Goal: Task Accomplishment & Management: Manage account settings

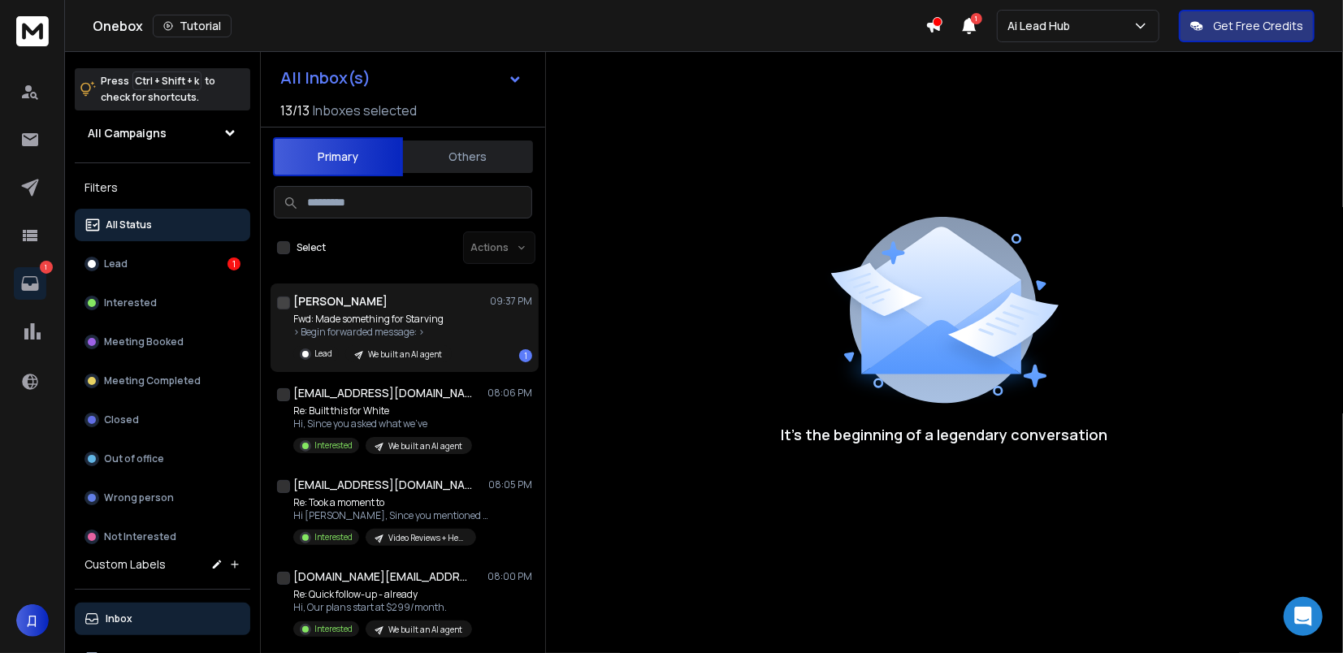
click at [454, 307] on div "Ethan Margalith 09:37 PM" at bounding box center [412, 301] width 239 height 16
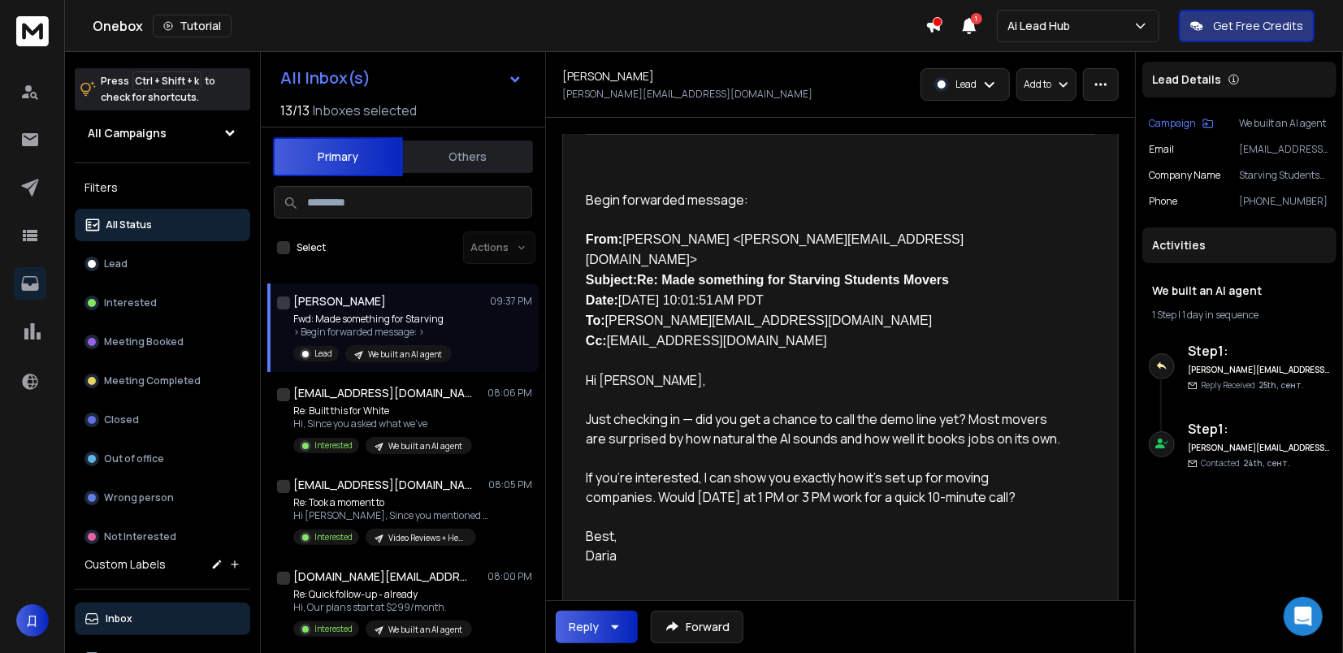
scroll to position [180, 0]
drag, startPoint x: 765, startPoint y: 201, endPoint x: 577, endPoint y: 196, distance: 187.8
click at [603, 202] on div "Begin forwarded message:" at bounding box center [823, 199] width 475 height 20
click at [753, 370] on div "Hi [PERSON_NAME]," at bounding box center [823, 380] width 475 height 20
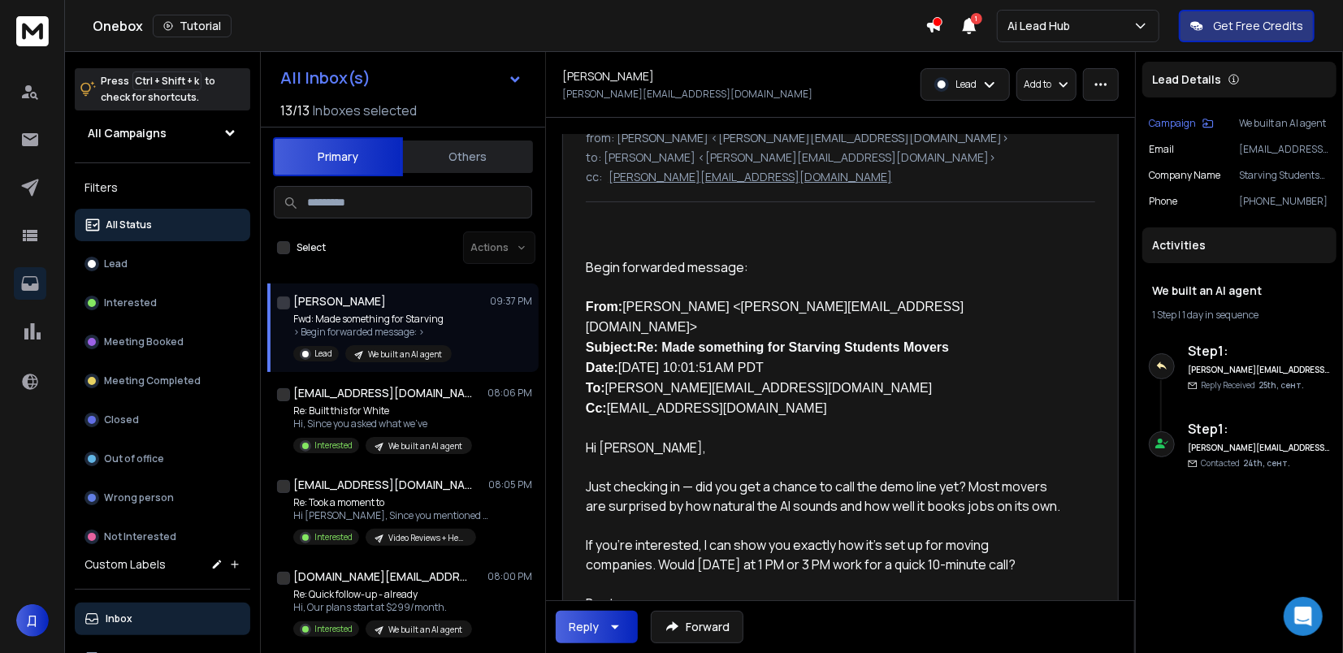
scroll to position [361, 0]
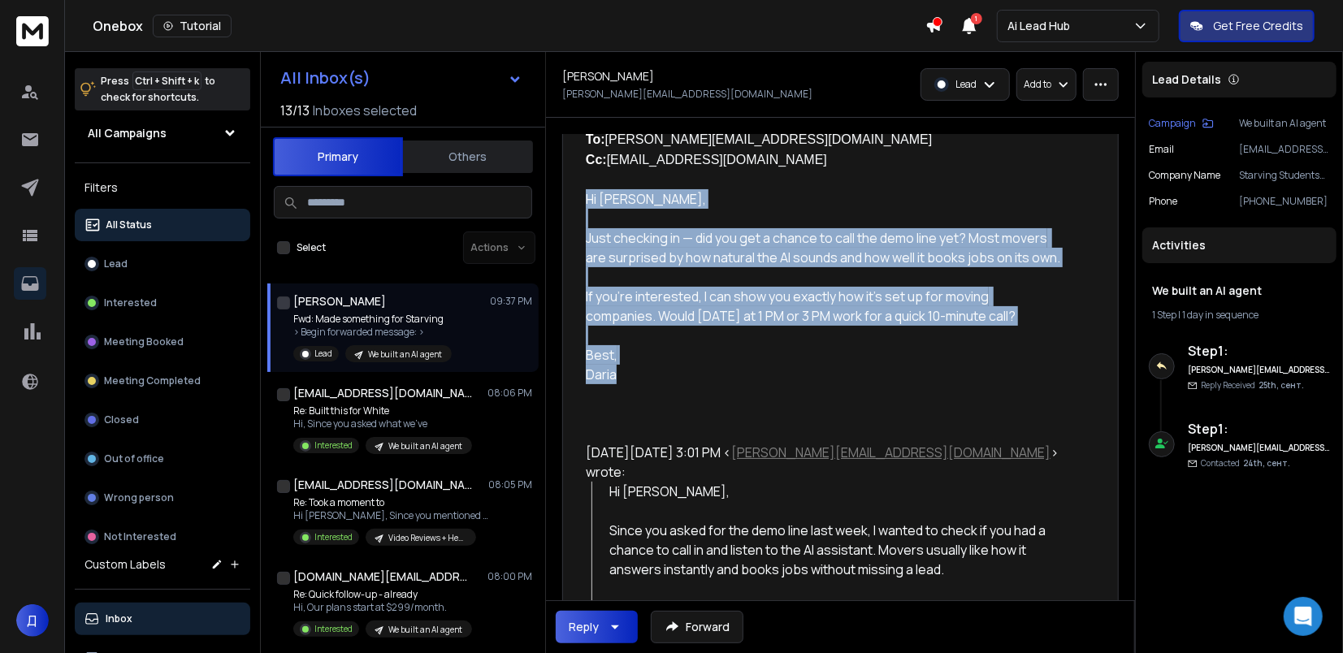
drag, startPoint x: 650, startPoint y: 377, endPoint x: 575, endPoint y: 177, distance: 213.5
click at [590, 230] on div "Just checking in — did you get a chance to call the demo line yet? Most movers …" at bounding box center [823, 238] width 475 height 59
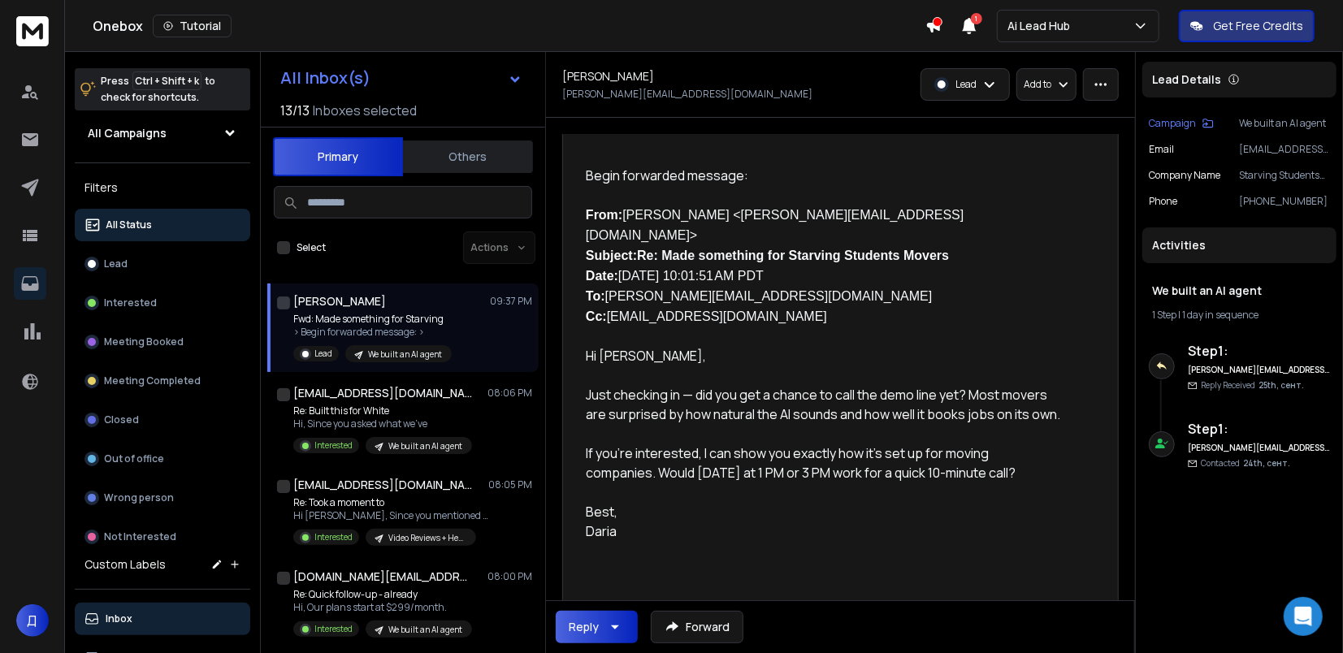
scroll to position [0, 0]
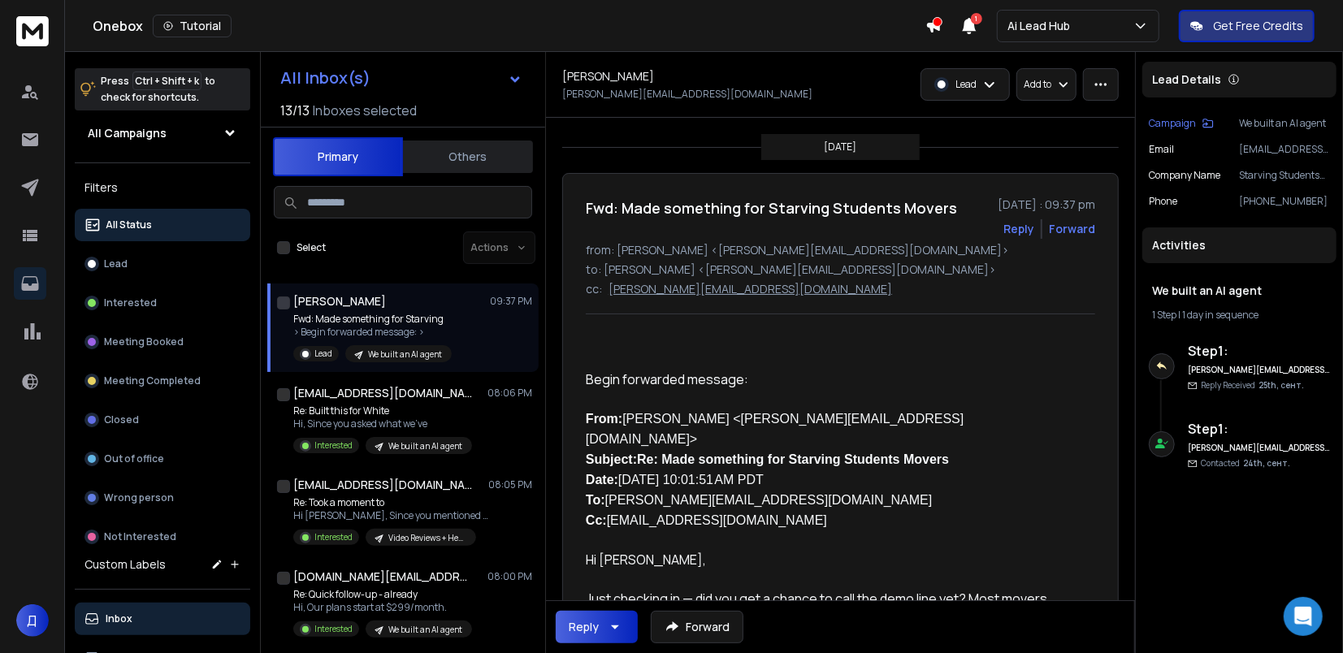
click at [974, 86] on p "Lead" at bounding box center [966, 84] width 21 height 13
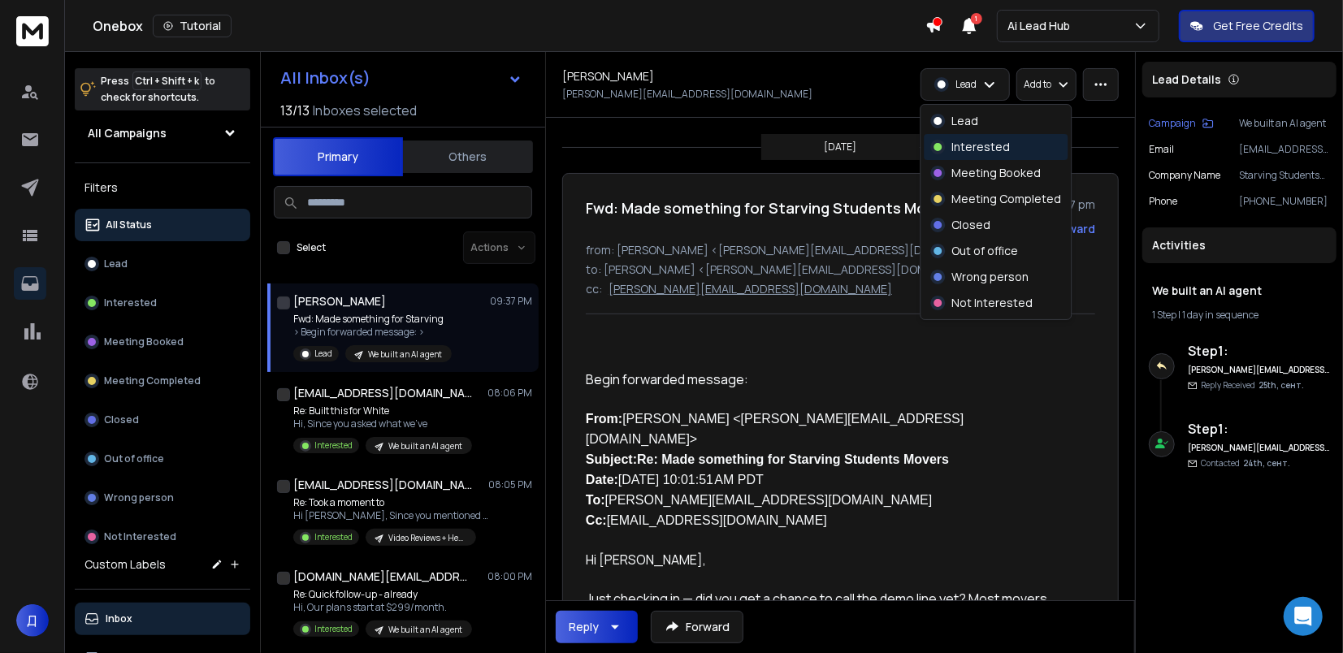
click at [966, 143] on p "Interested" at bounding box center [981, 147] width 59 height 16
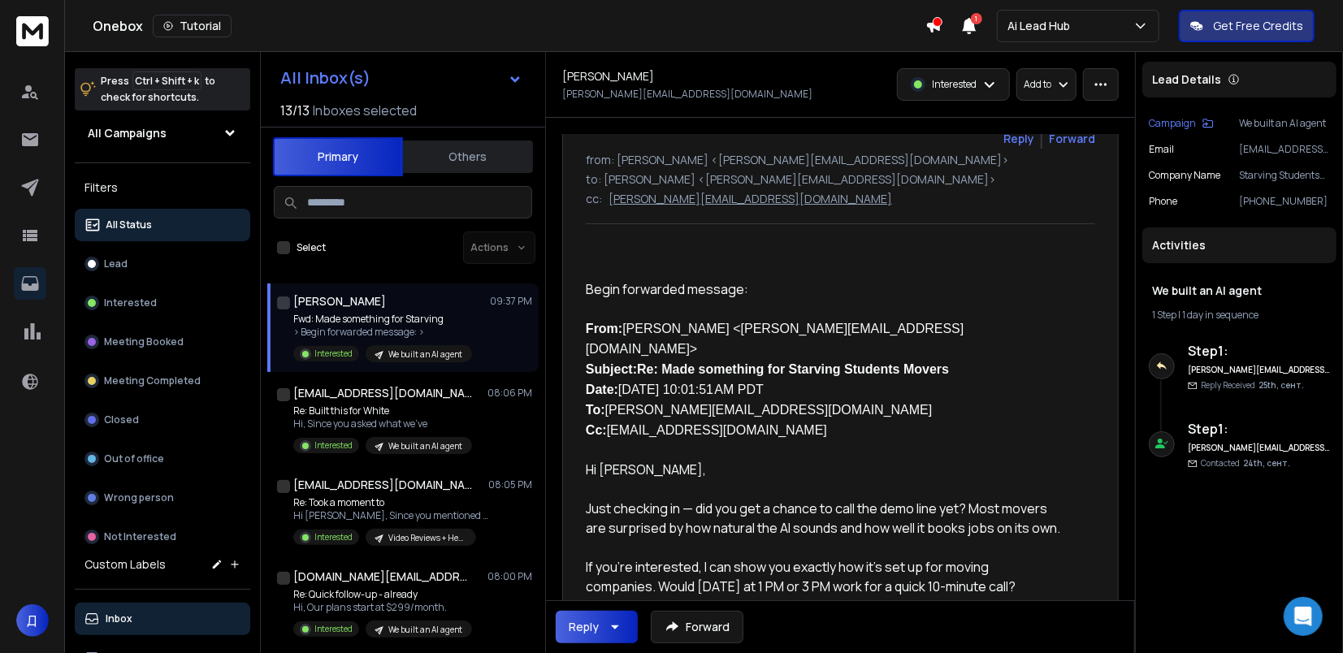
scroll to position [180, 0]
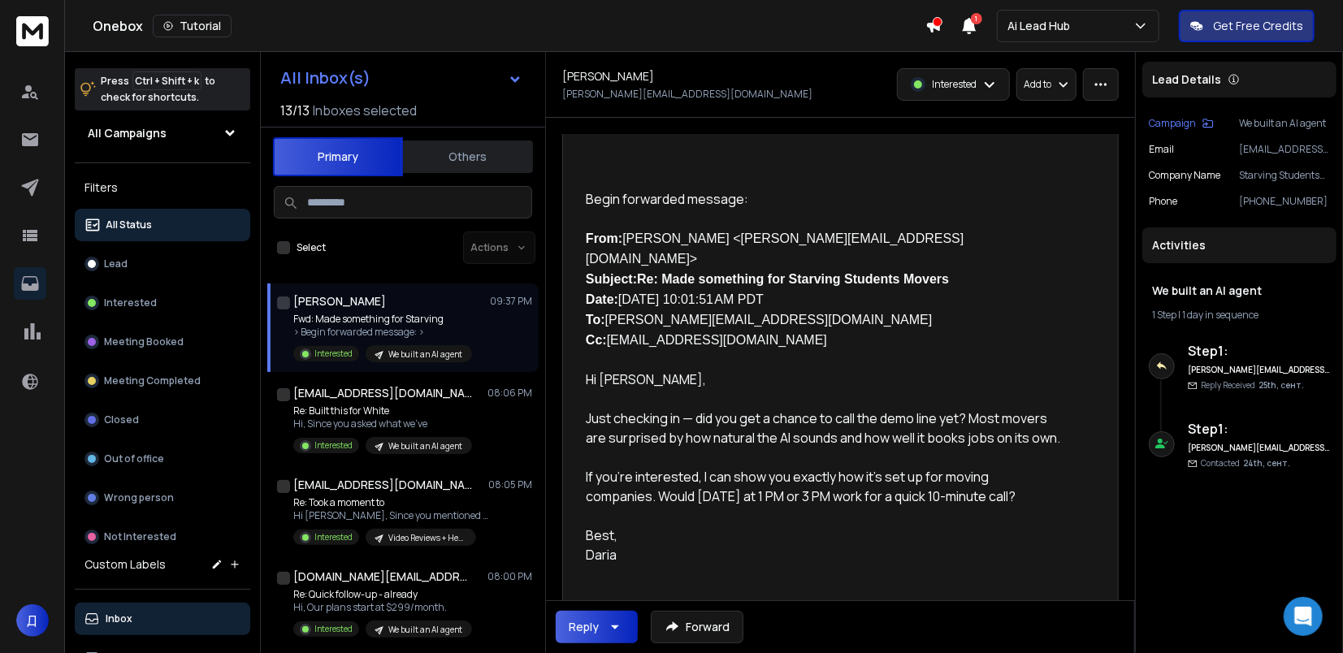
click at [581, 632] on div "Reply" at bounding box center [584, 627] width 30 height 16
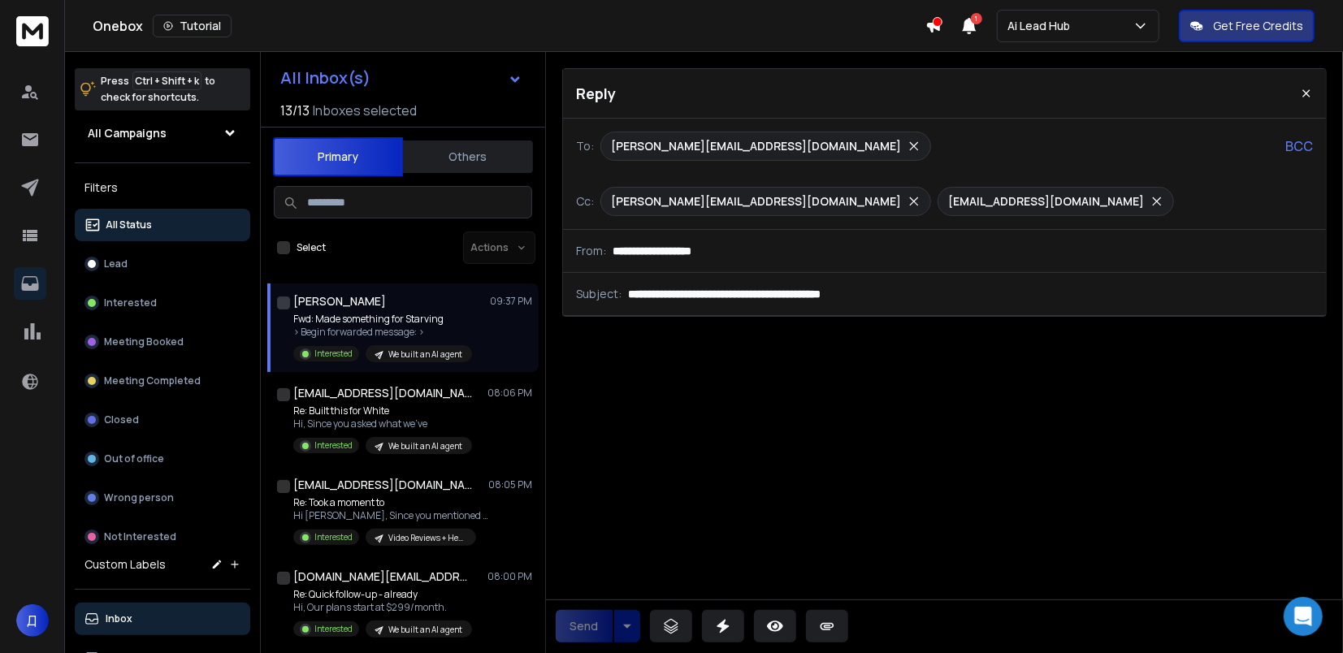
scroll to position [0, 0]
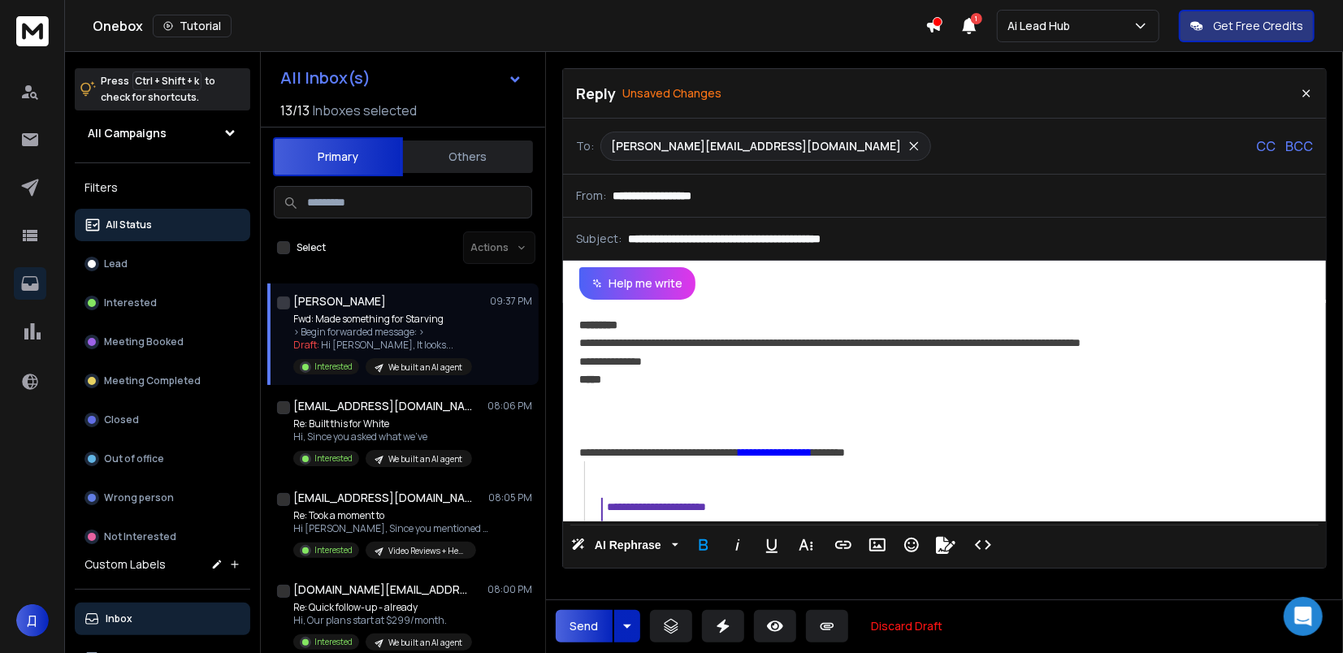
click at [580, 345] on p "**********" at bounding box center [935, 343] width 713 height 18
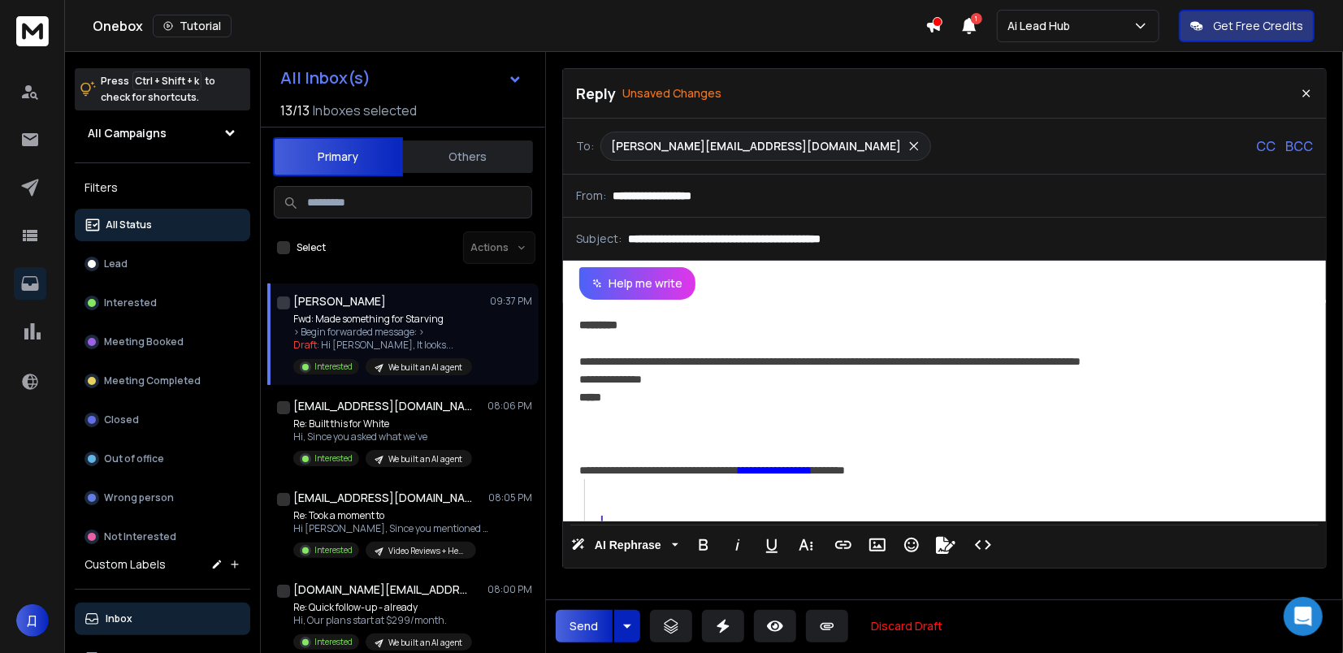
click at [577, 375] on div "**********" at bounding box center [944, 411] width 763 height 222
click at [582, 379] on p "**********" at bounding box center [935, 389] width 713 height 37
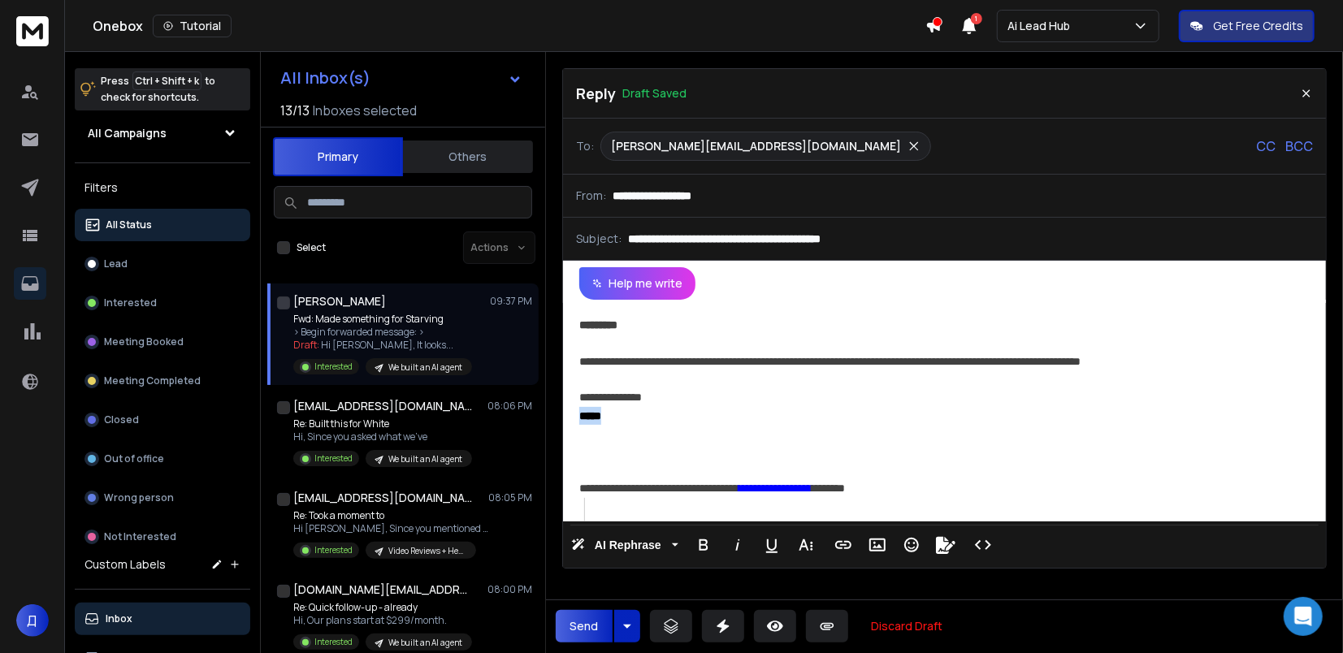
drag, startPoint x: 609, startPoint y: 415, endPoint x: 576, endPoint y: 415, distance: 32.5
click at [576, 415] on div "**********" at bounding box center [944, 411] width 763 height 222
click at [667, 397] on p "**********" at bounding box center [935, 389] width 713 height 37
click at [666, 399] on p "**********" at bounding box center [935, 389] width 713 height 37
drag, startPoint x: 640, startPoint y: 329, endPoint x: 579, endPoint y: 326, distance: 60.2
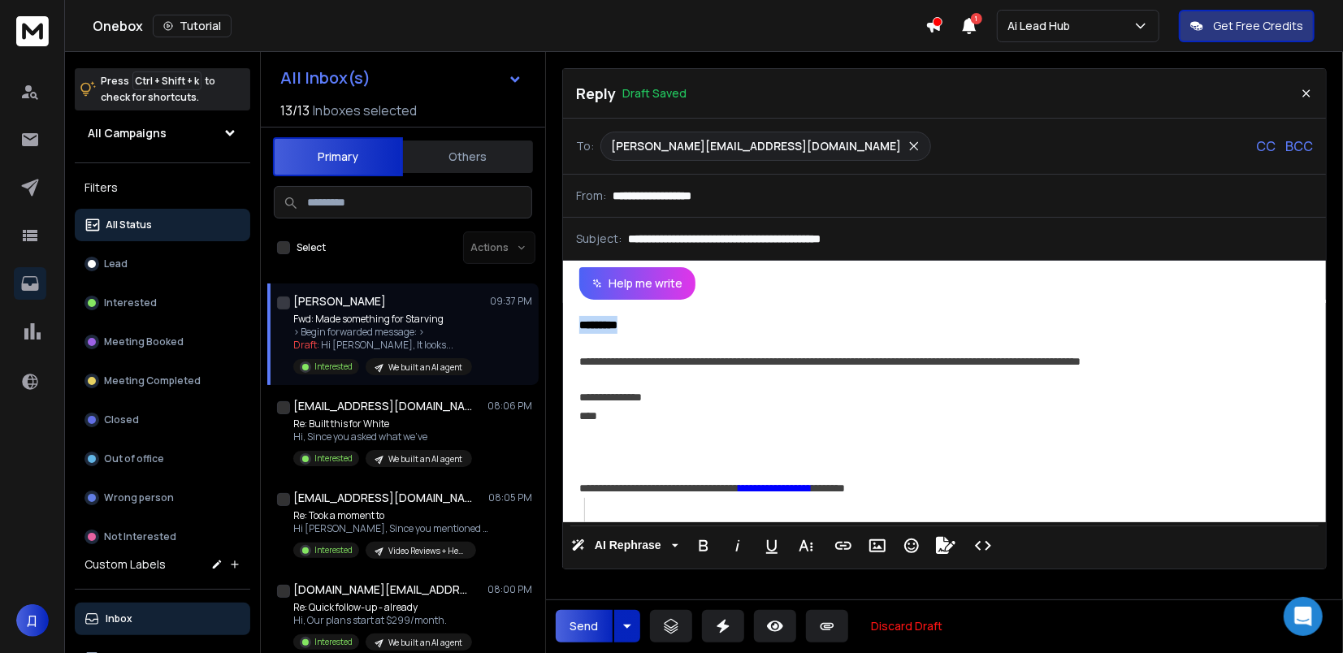
click at [579, 326] on p "*********" at bounding box center [942, 325] width 727 height 18
click at [701, 543] on icon "button" at bounding box center [704, 545] width 9 height 11
click at [584, 625] on button "Send" at bounding box center [584, 626] width 57 height 33
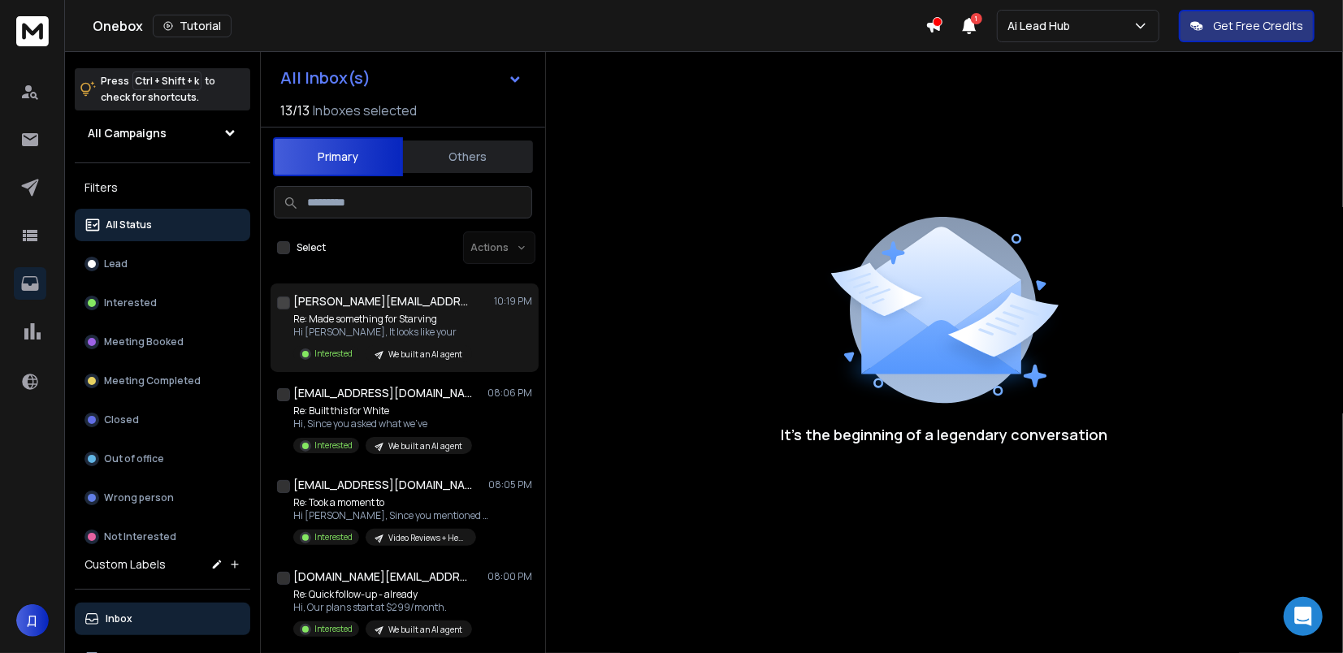
click at [419, 293] on div "[PERSON_NAME][EMAIL_ADDRESS][DOMAIN_NAME] 10:19 PM Re: Made something for Starv…" at bounding box center [405, 328] width 268 height 89
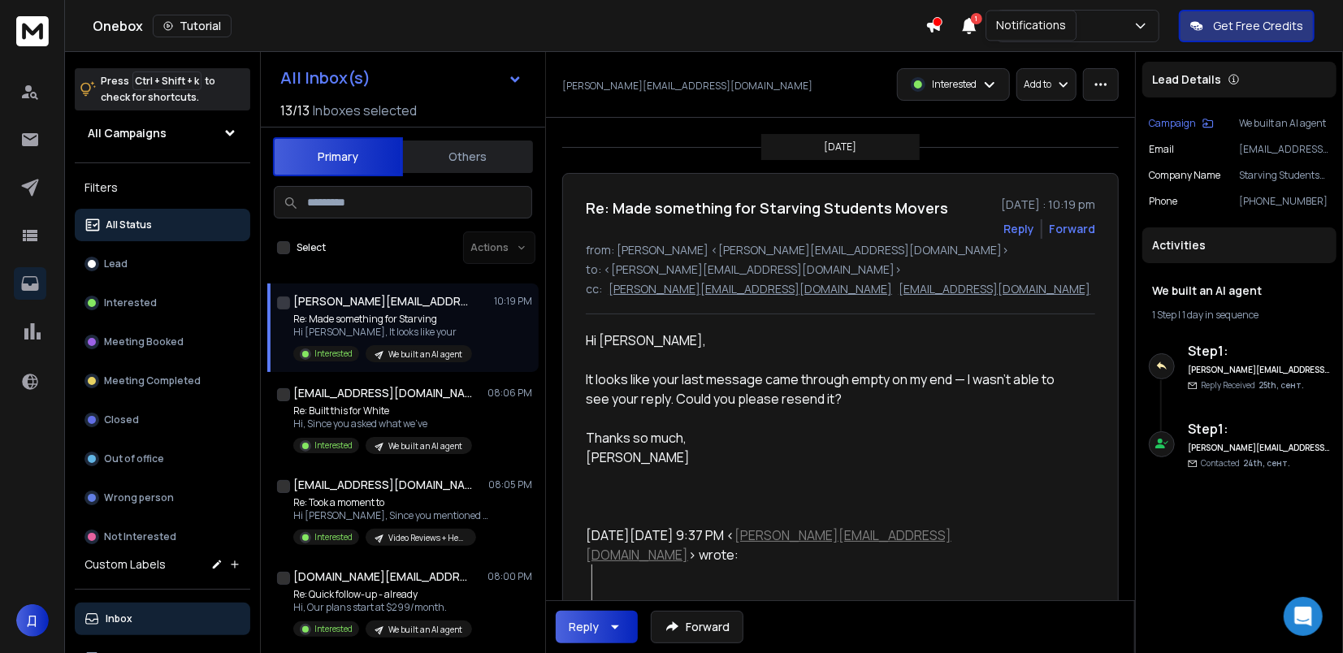
click at [986, 24] on div "Notifications" at bounding box center [1031, 25] width 91 height 31
click at [977, 27] on icon at bounding box center [969, 25] width 15 height 16
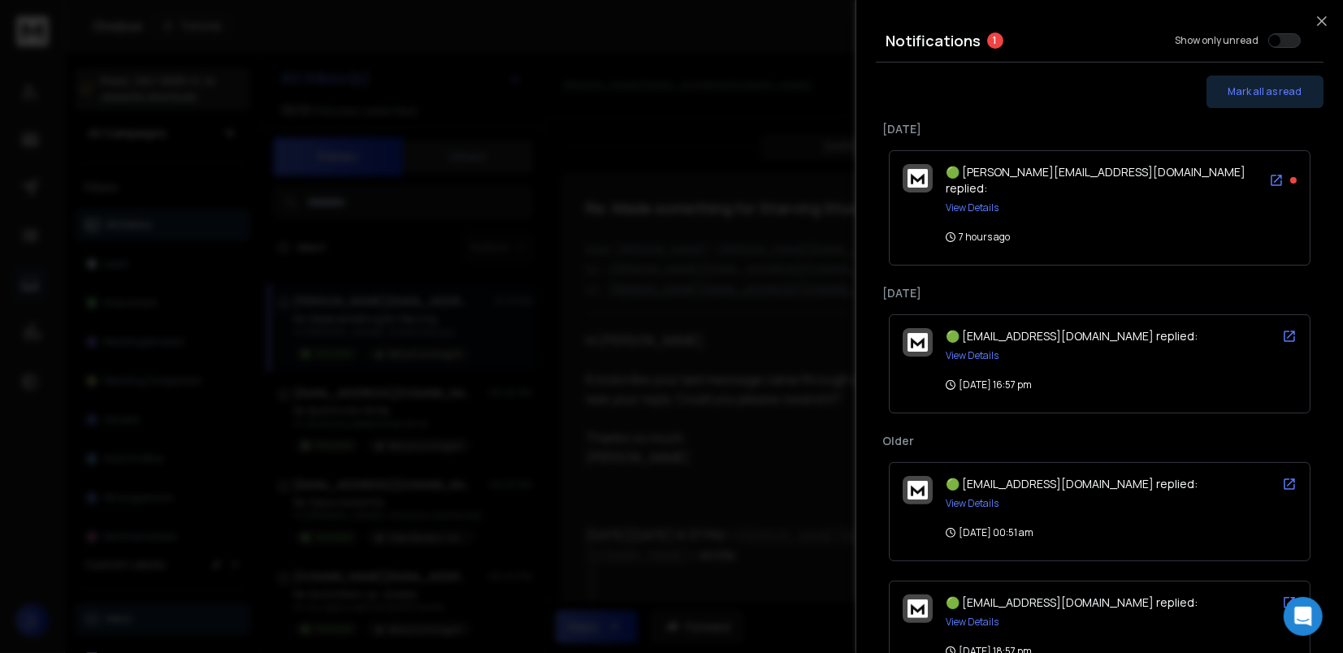
click at [1270, 91] on span "Mark all as read" at bounding box center [1266, 91] width 74 height 13
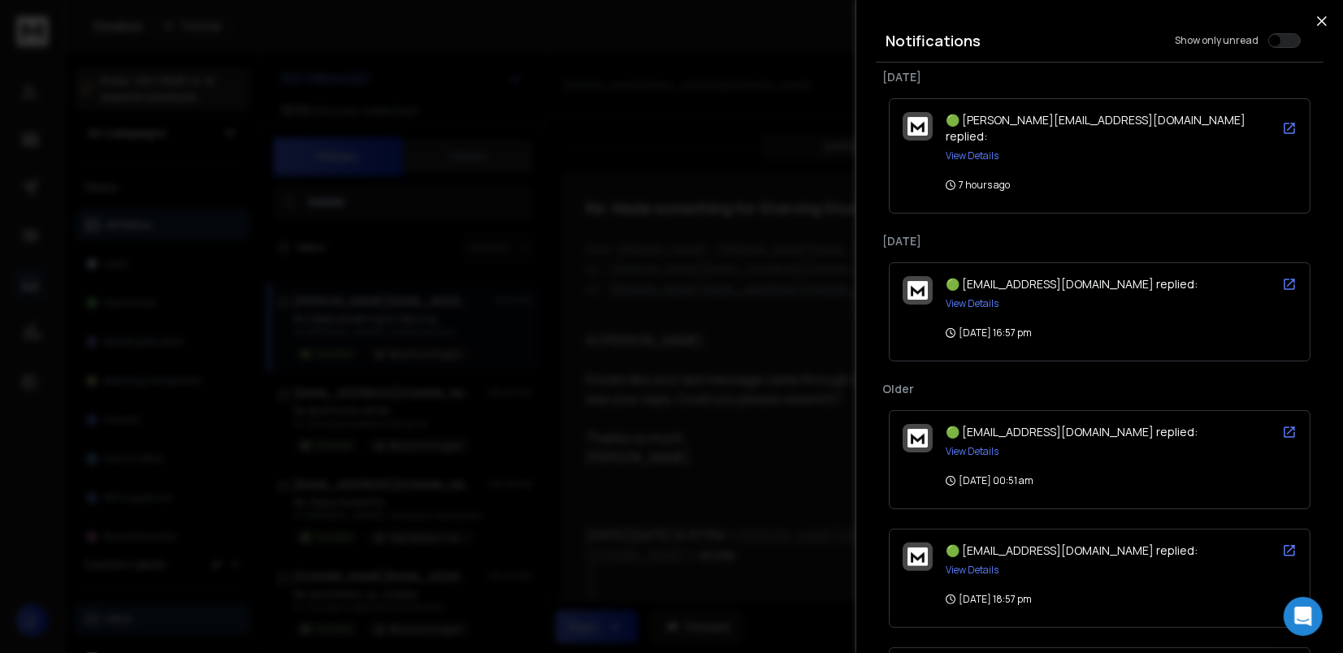
click at [1314, 19] on icon "button" at bounding box center [1322, 21] width 16 height 16
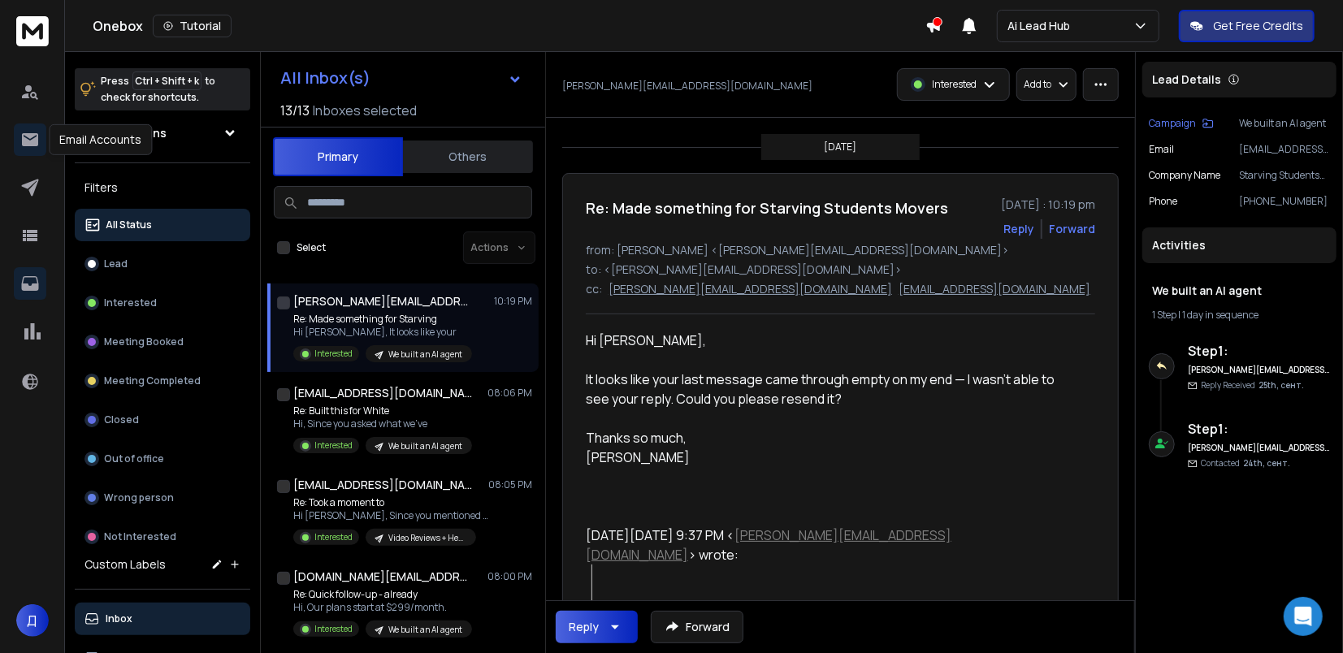
click at [27, 145] on icon at bounding box center [30, 139] width 16 height 13
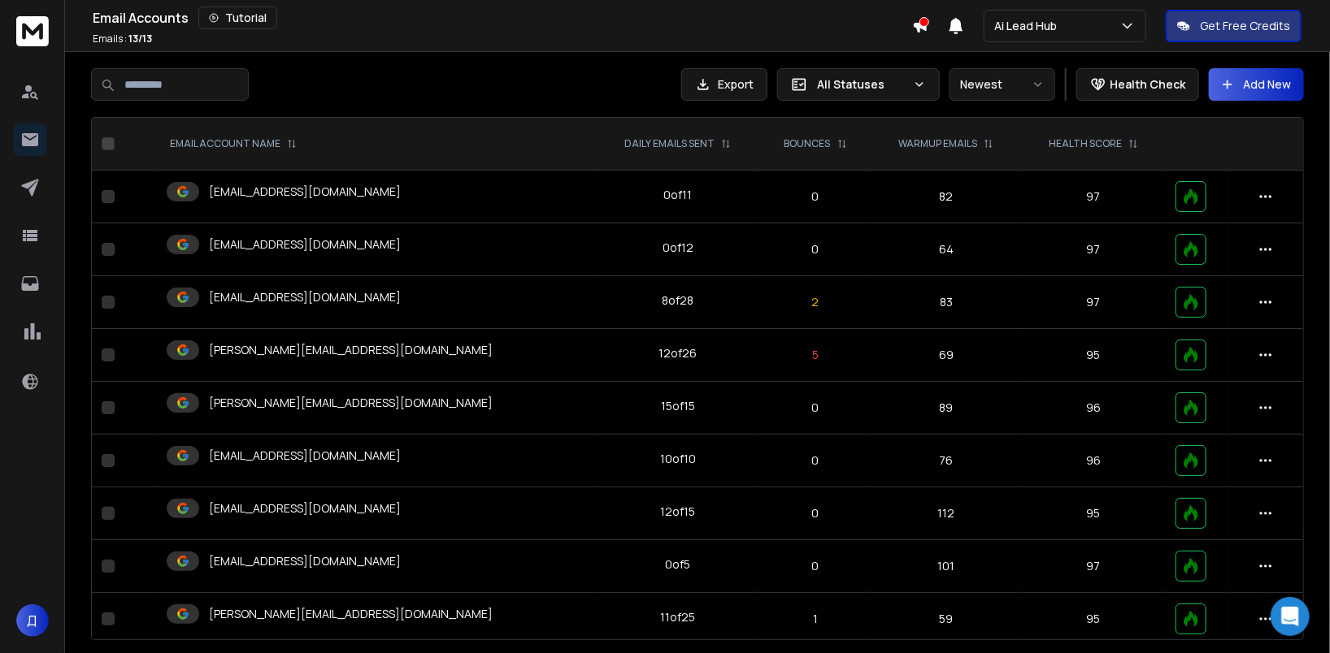
click at [658, 349] on div "12 of 26" at bounding box center [677, 353] width 38 height 16
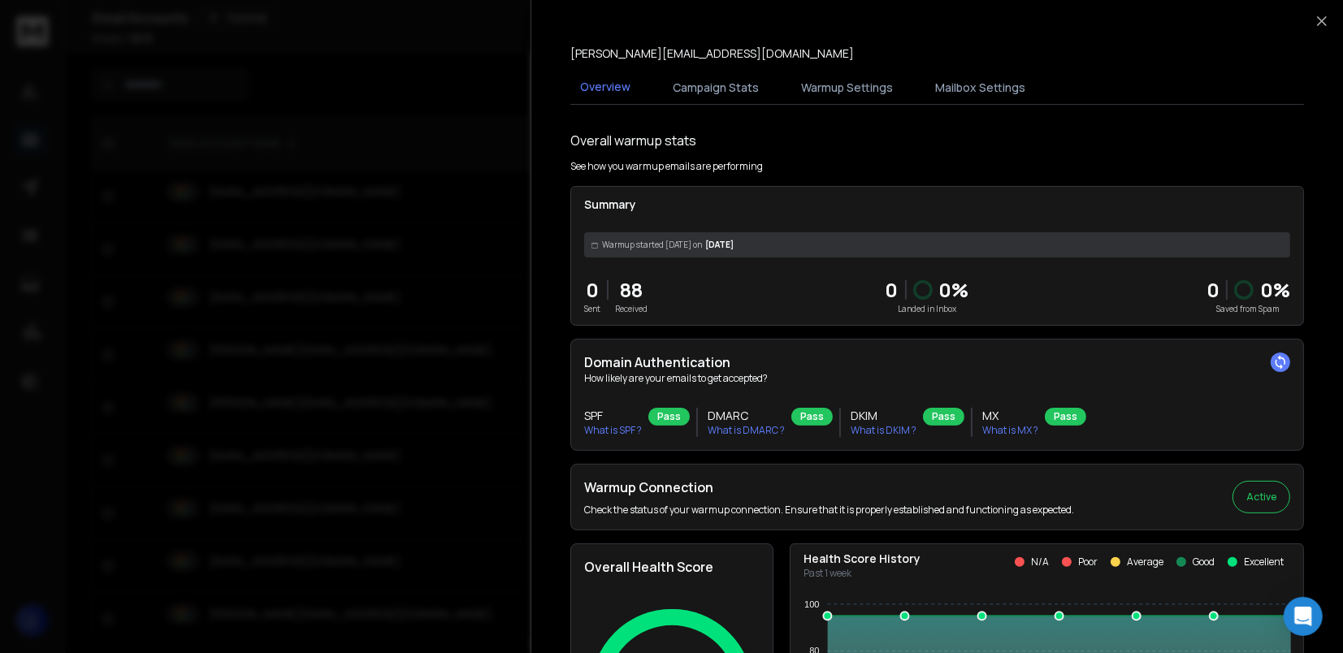
click at [1001, 85] on button "Mailbox Settings" at bounding box center [981, 88] width 110 height 36
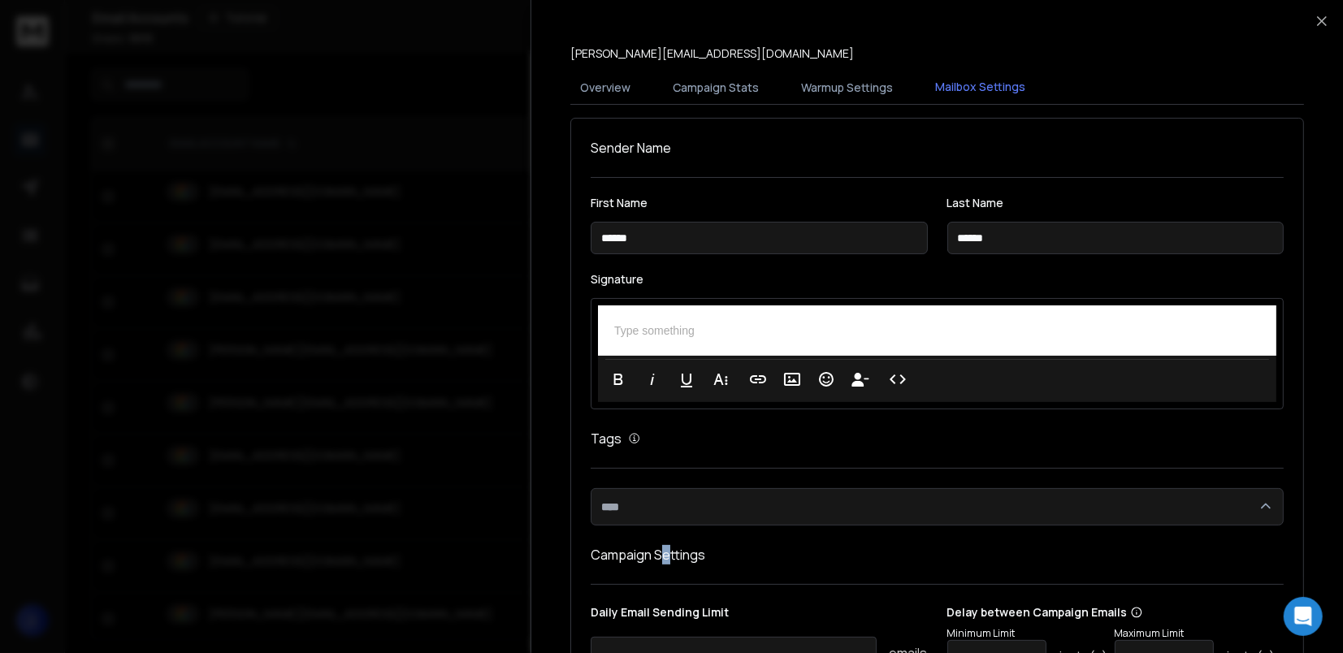
drag, startPoint x: 666, startPoint y: 564, endPoint x: 663, endPoint y: 552, distance: 12.6
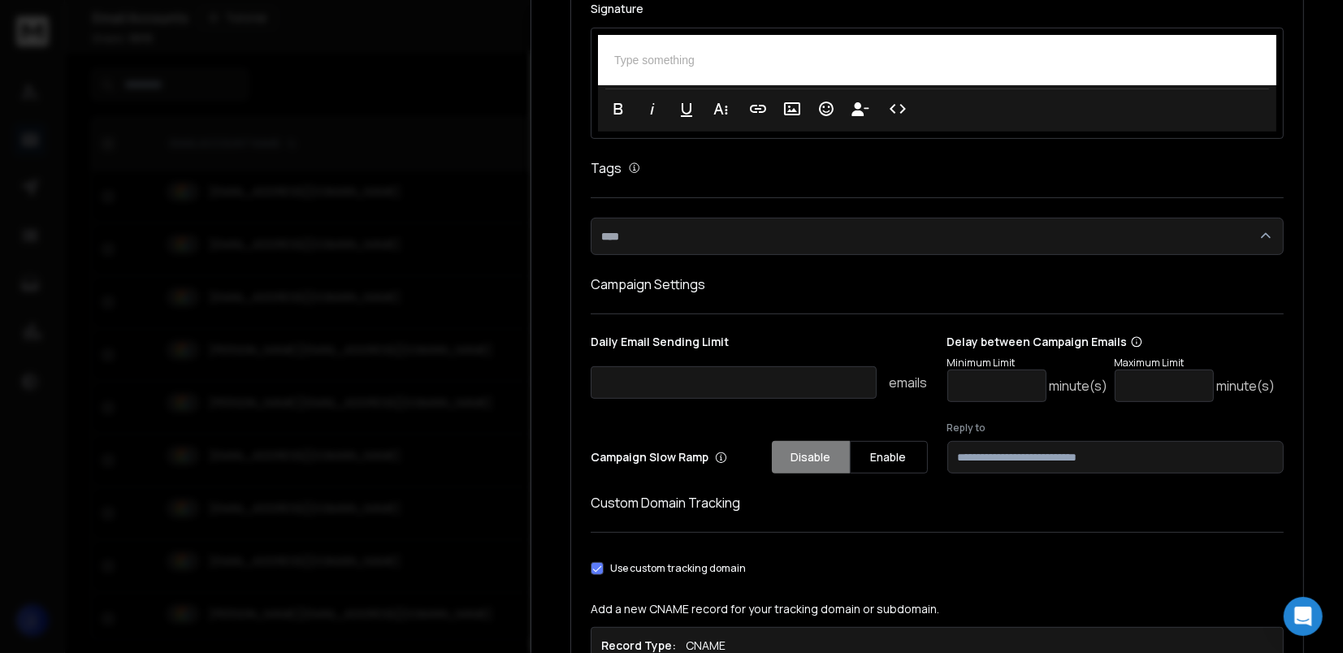
drag, startPoint x: 625, startPoint y: 377, endPoint x: 570, endPoint y: 380, distance: 55.3
click at [570, 380] on div "**********" at bounding box center [937, 348] width 773 height 1198
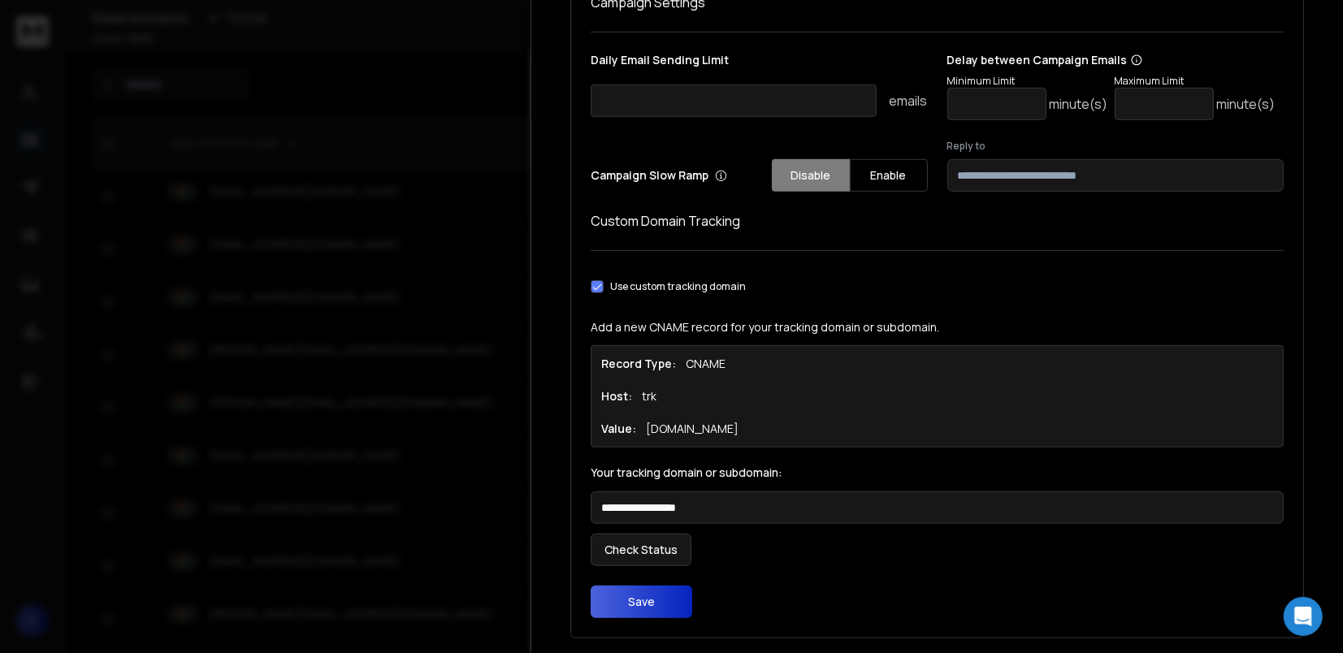
scroll to position [583, 0]
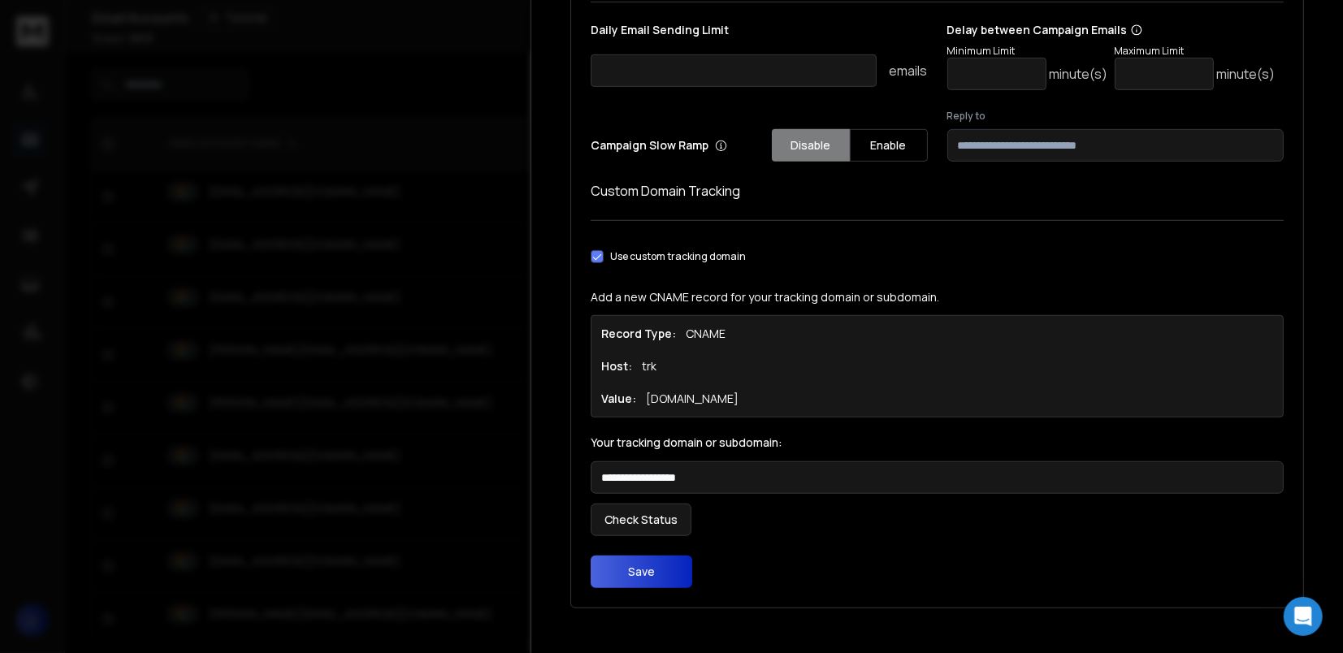
type input "*"
click at [666, 562] on button "Save" at bounding box center [642, 572] width 102 height 33
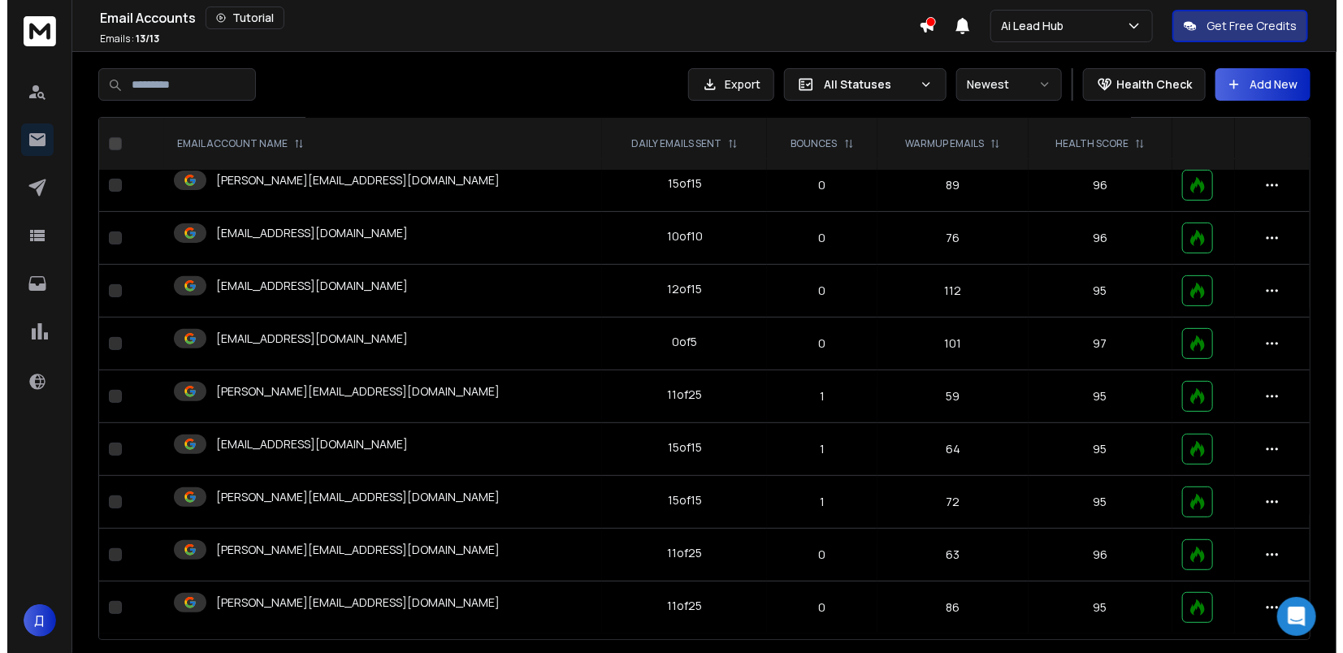
scroll to position [228, 0]
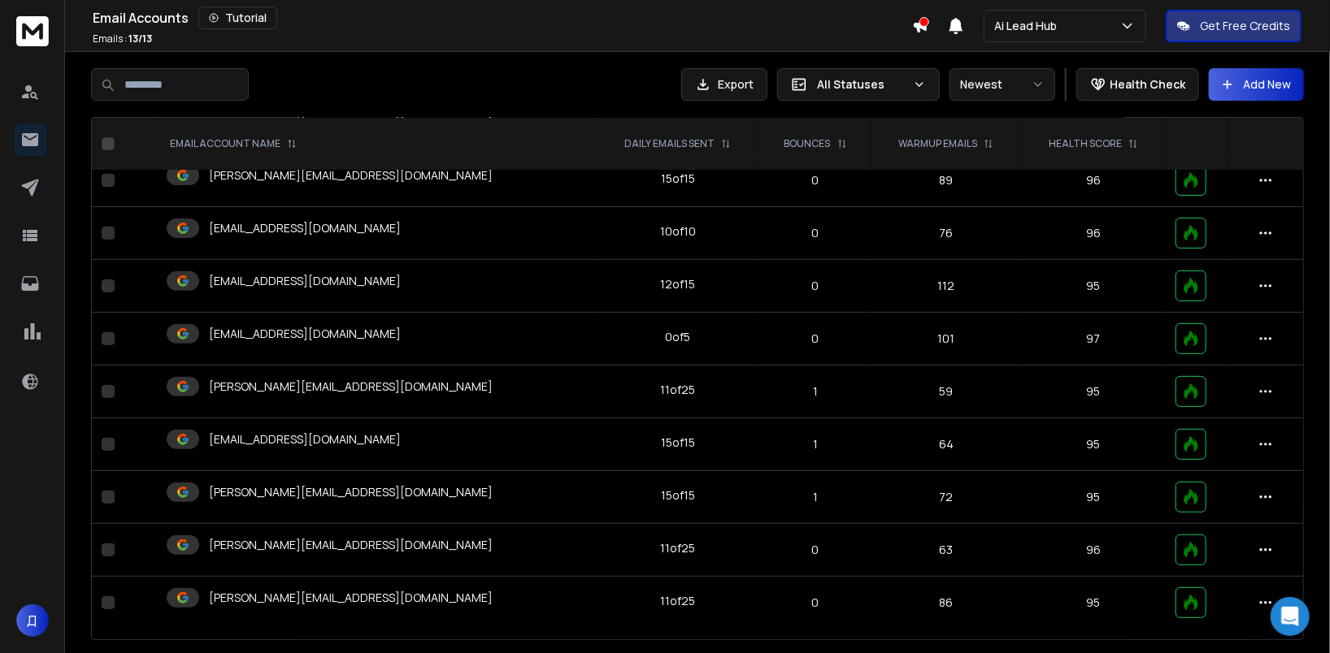
click at [661, 494] on div "15 of 15" at bounding box center [678, 496] width 34 height 16
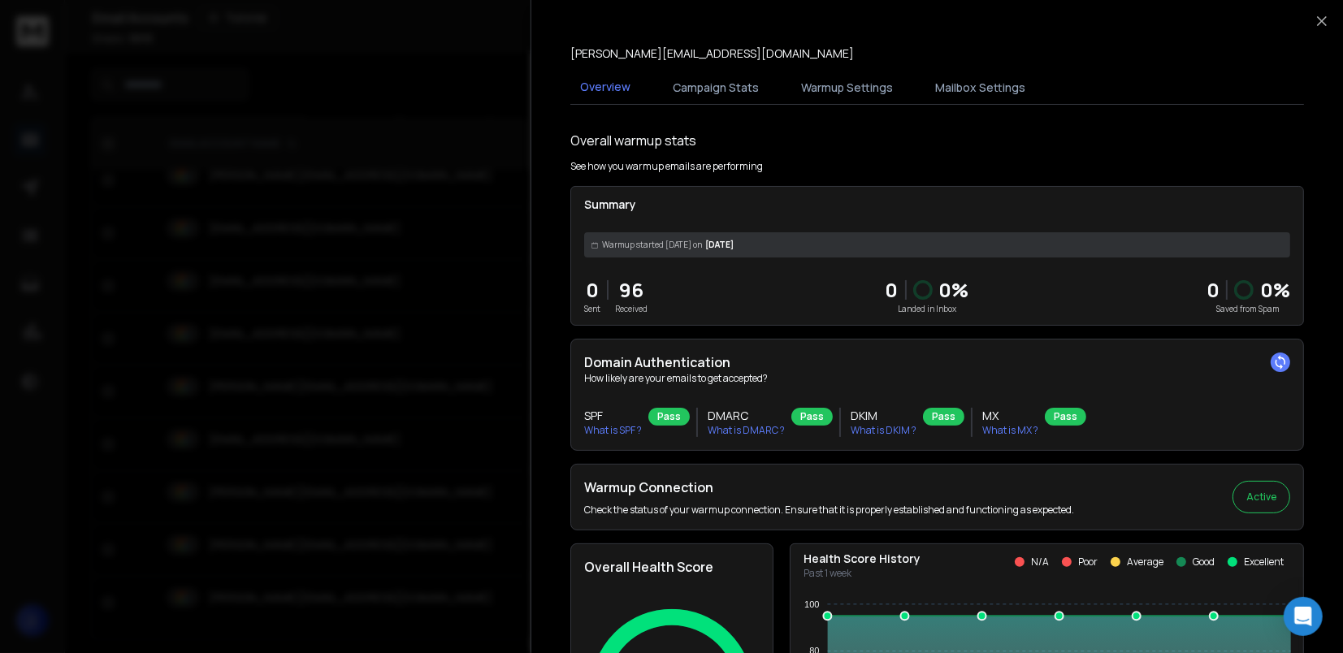
click at [974, 81] on button "Mailbox Settings" at bounding box center [981, 88] width 110 height 36
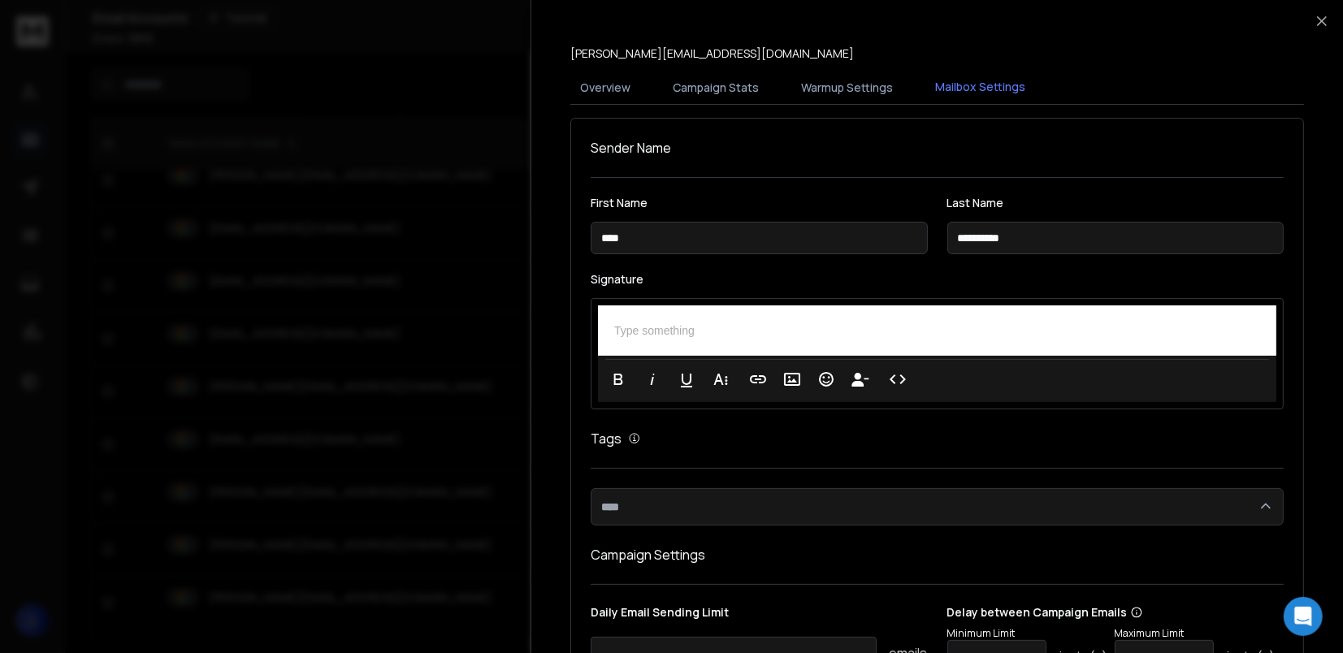
scroll to position [271, 0]
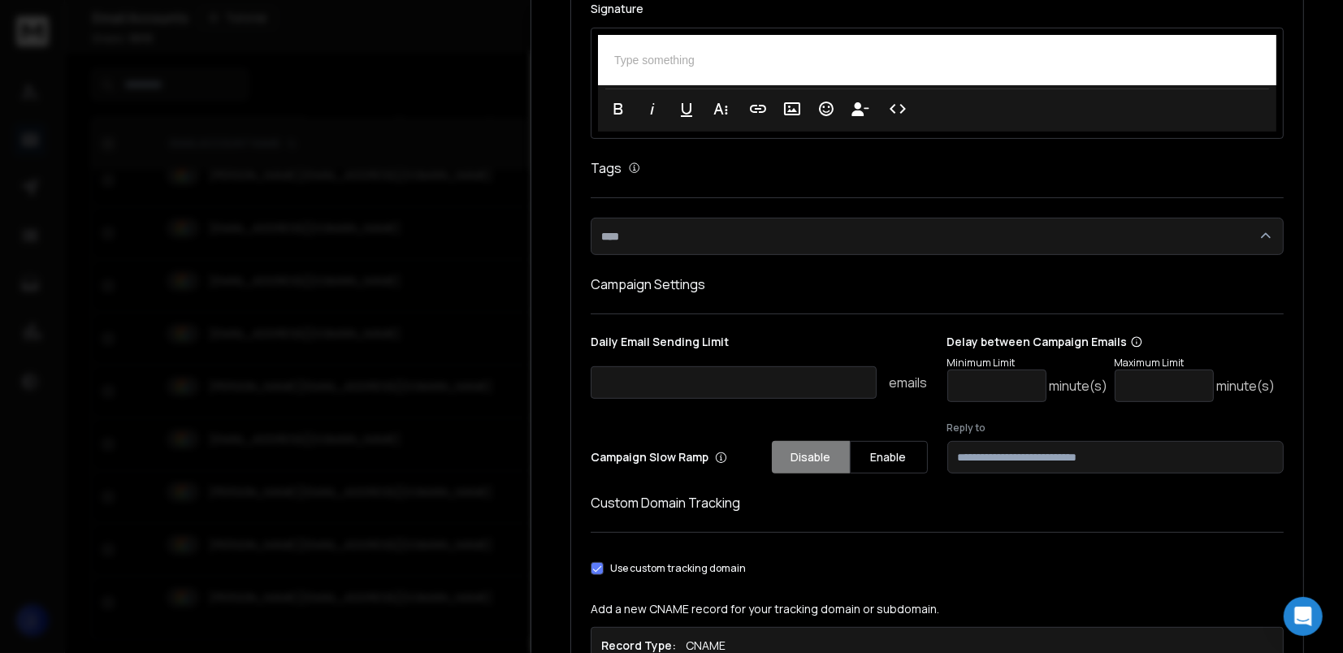
drag, startPoint x: 644, startPoint y: 372, endPoint x: 594, endPoint y: 384, distance: 50.9
click at [594, 384] on input "**" at bounding box center [734, 383] width 286 height 33
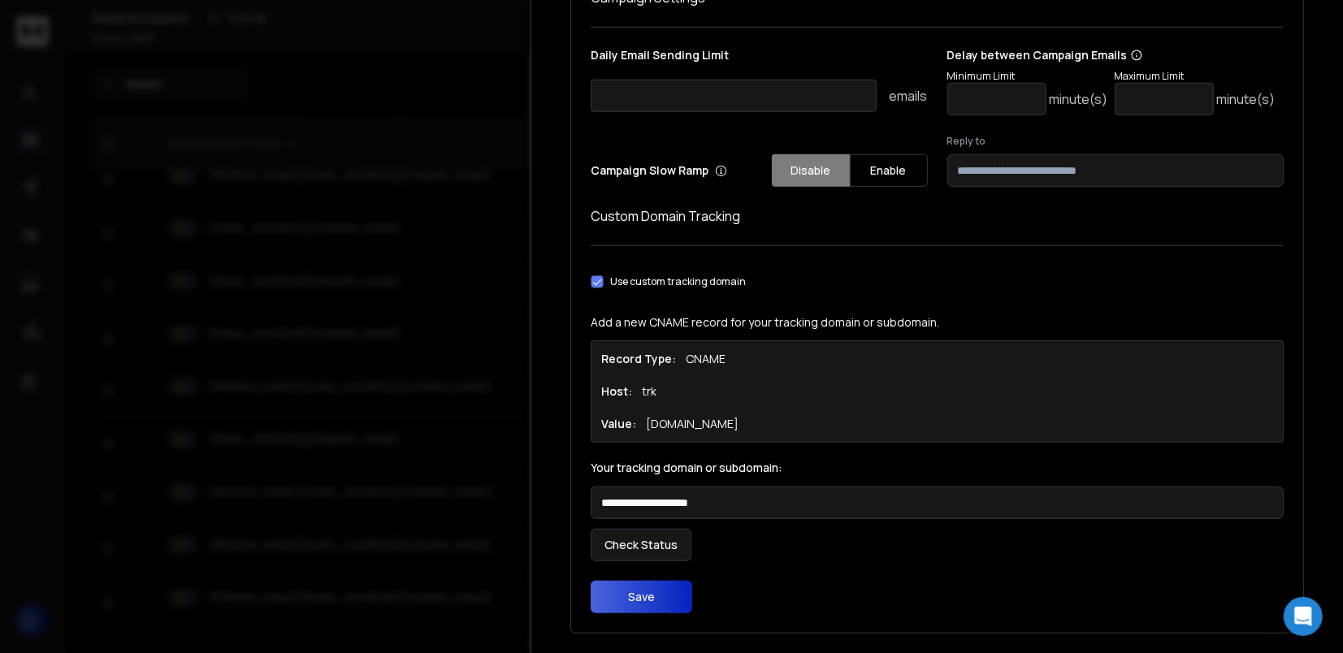
scroll to position [583, 0]
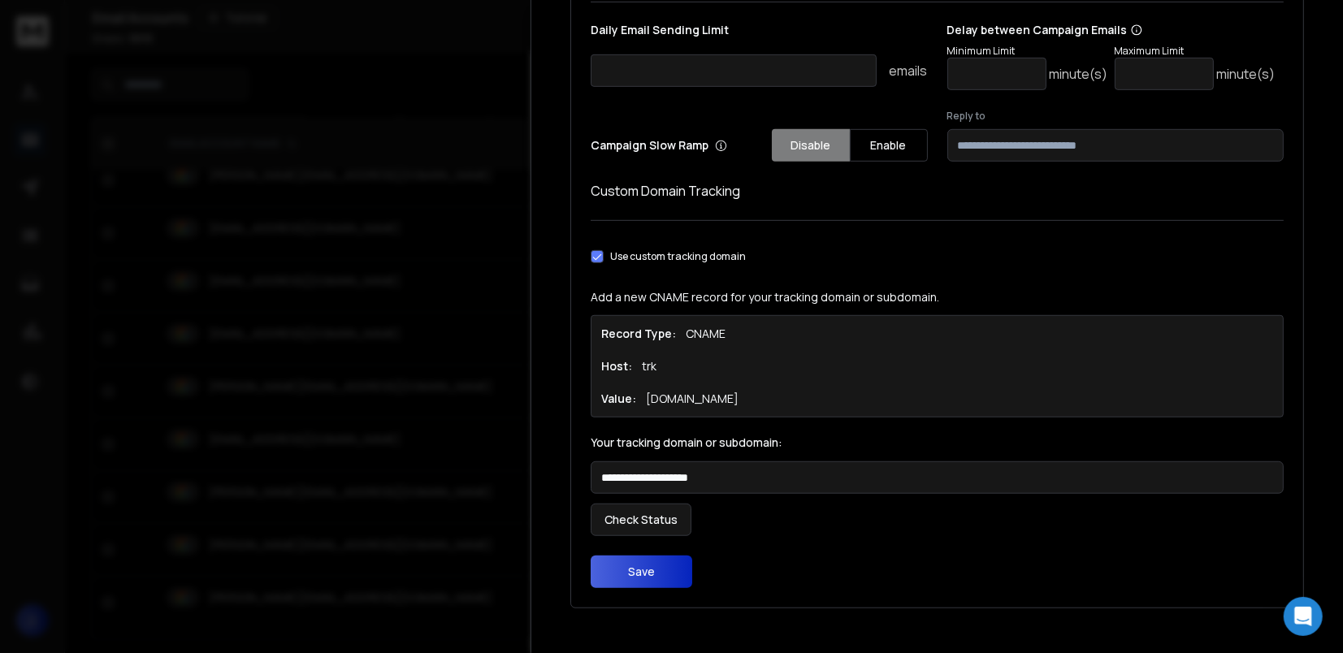
type input "**"
click at [661, 585] on button "Save" at bounding box center [642, 572] width 102 height 33
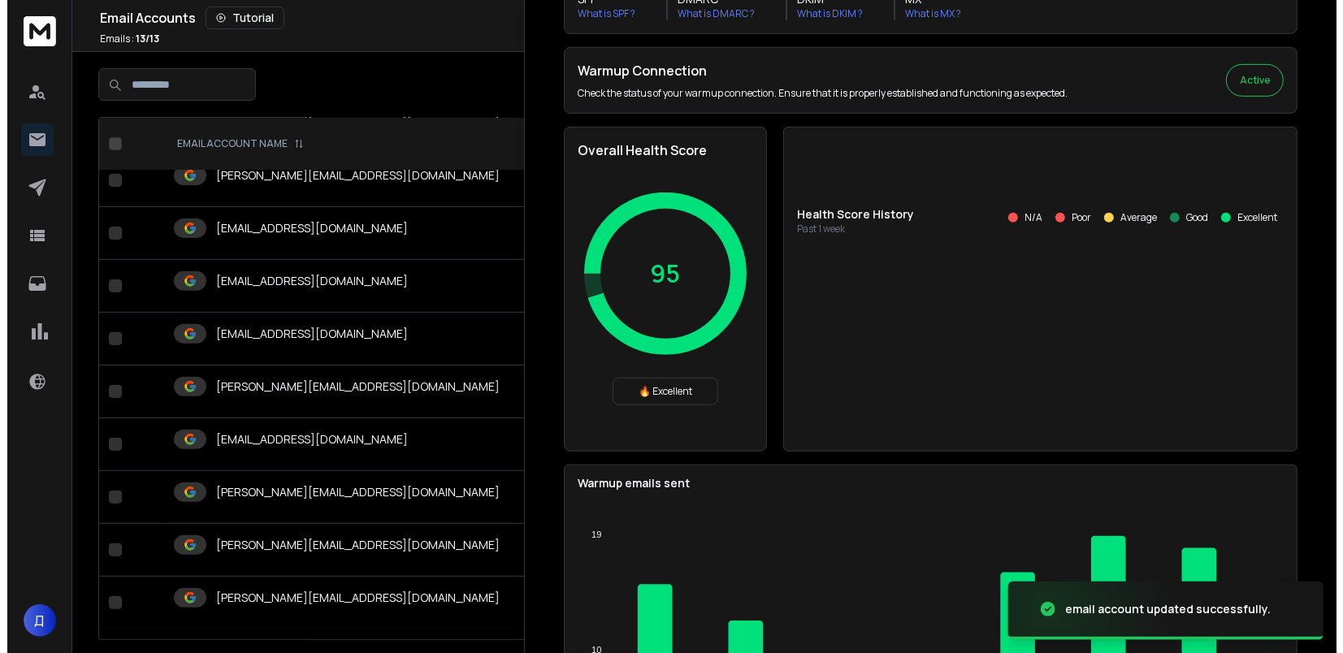
scroll to position [0, 0]
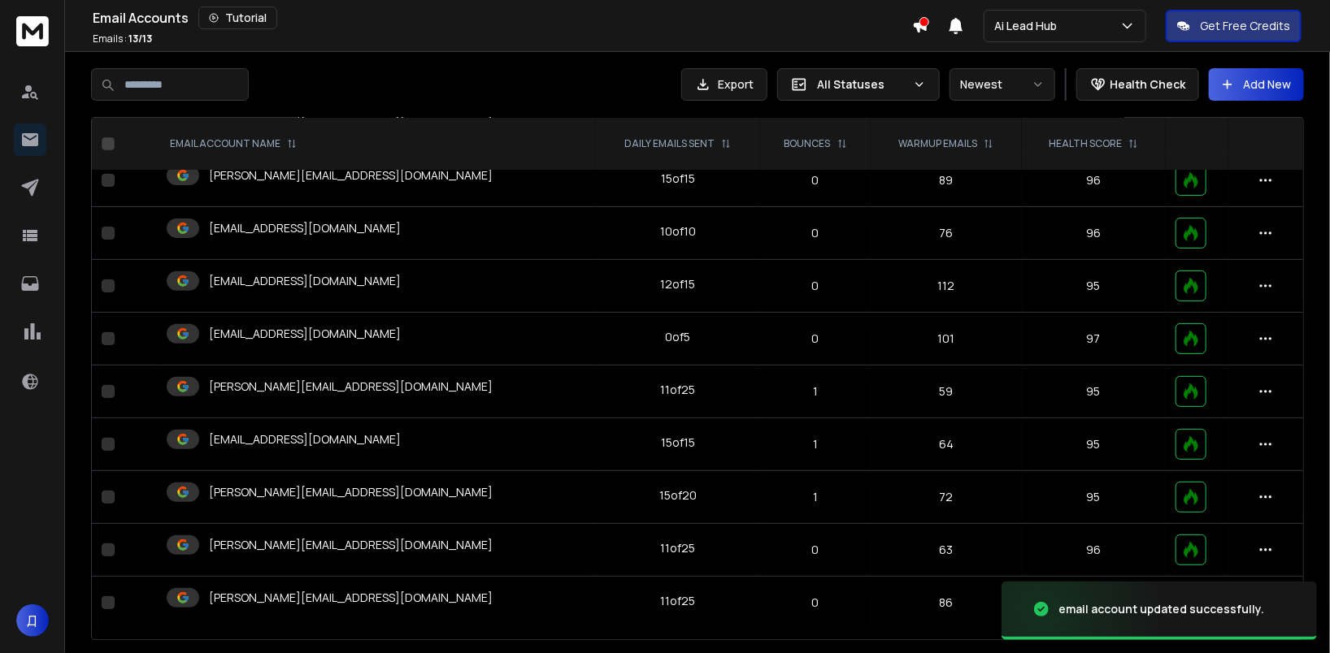
click at [660, 540] on div "11 of 25" at bounding box center [677, 548] width 35 height 16
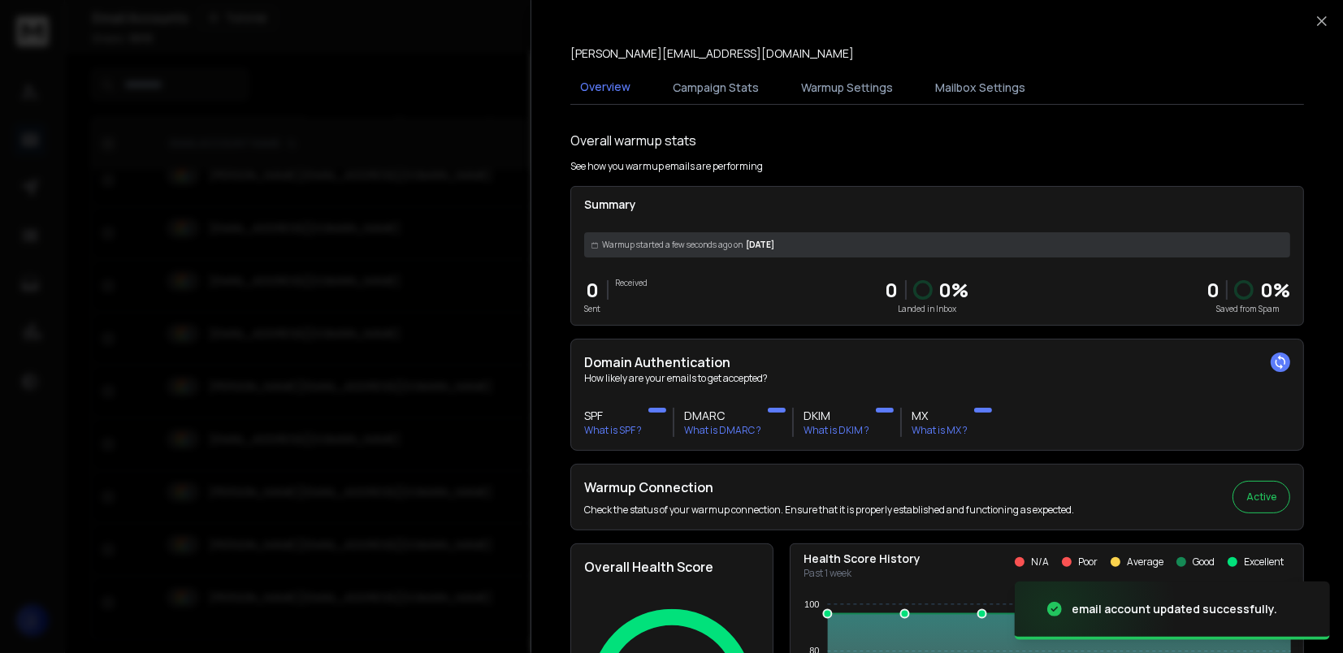
click at [462, 391] on div at bounding box center [671, 326] width 1343 height 653
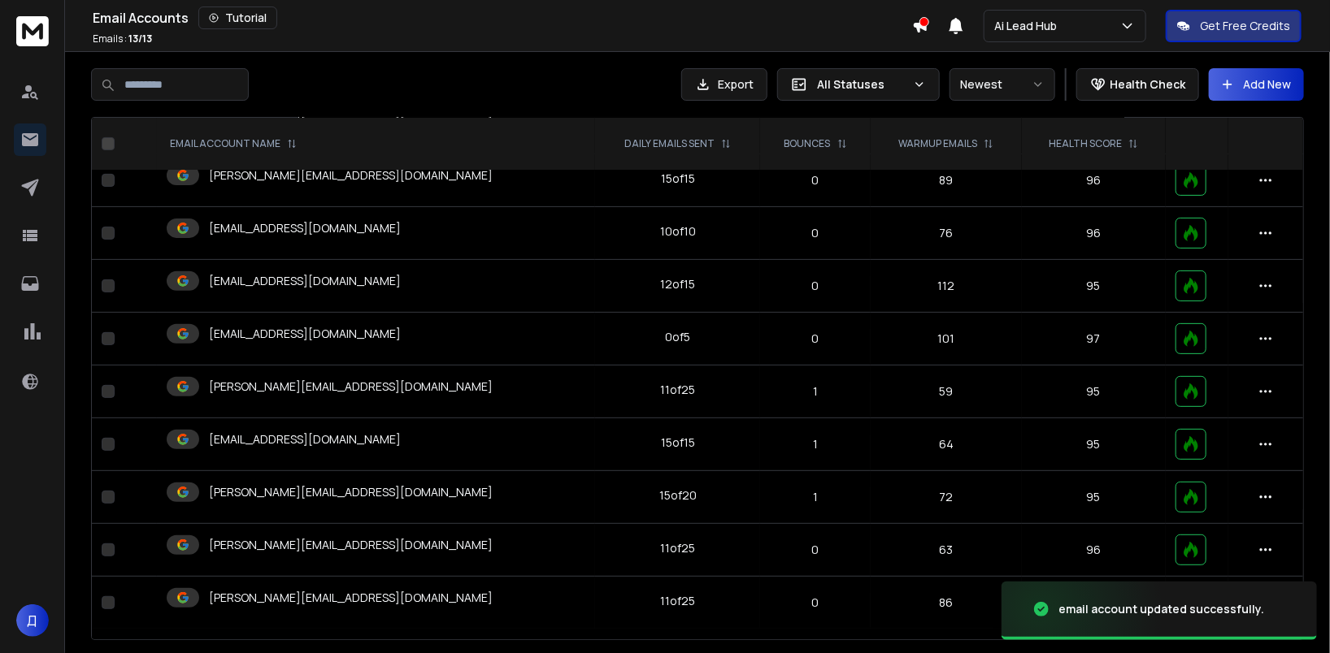
click at [661, 436] on div "15 of 15" at bounding box center [678, 443] width 34 height 16
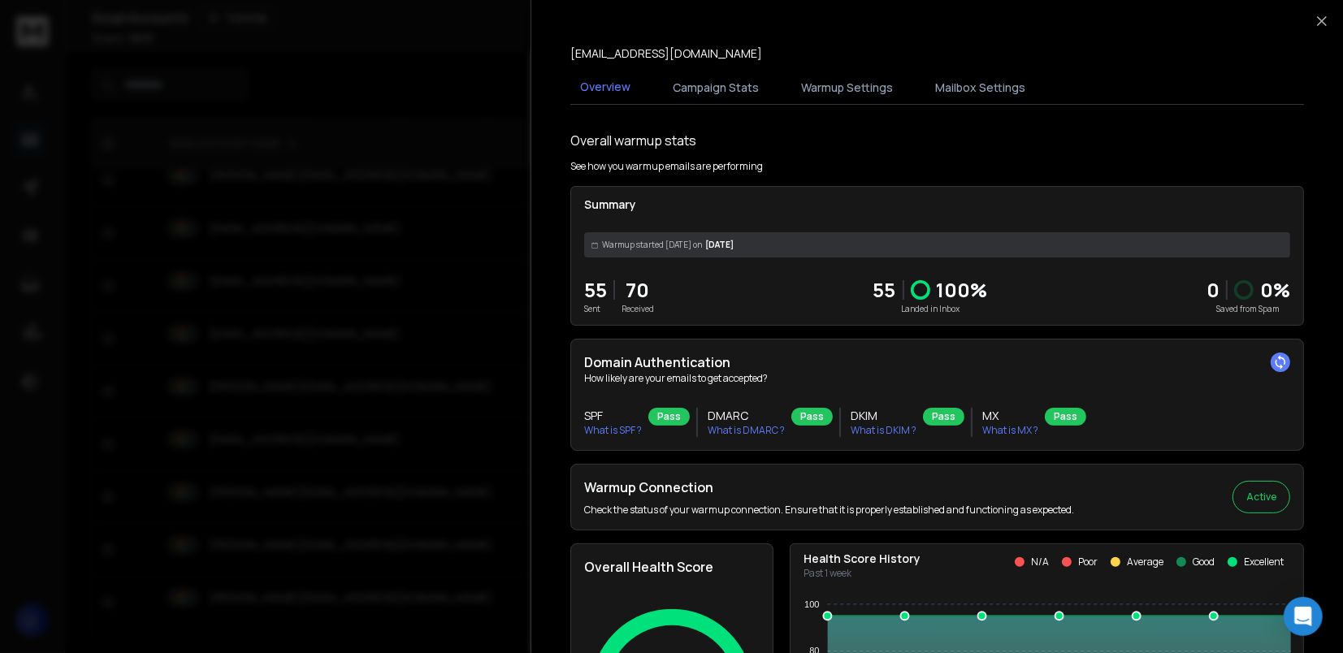
click at [961, 82] on button "Mailbox Settings" at bounding box center [981, 88] width 110 height 36
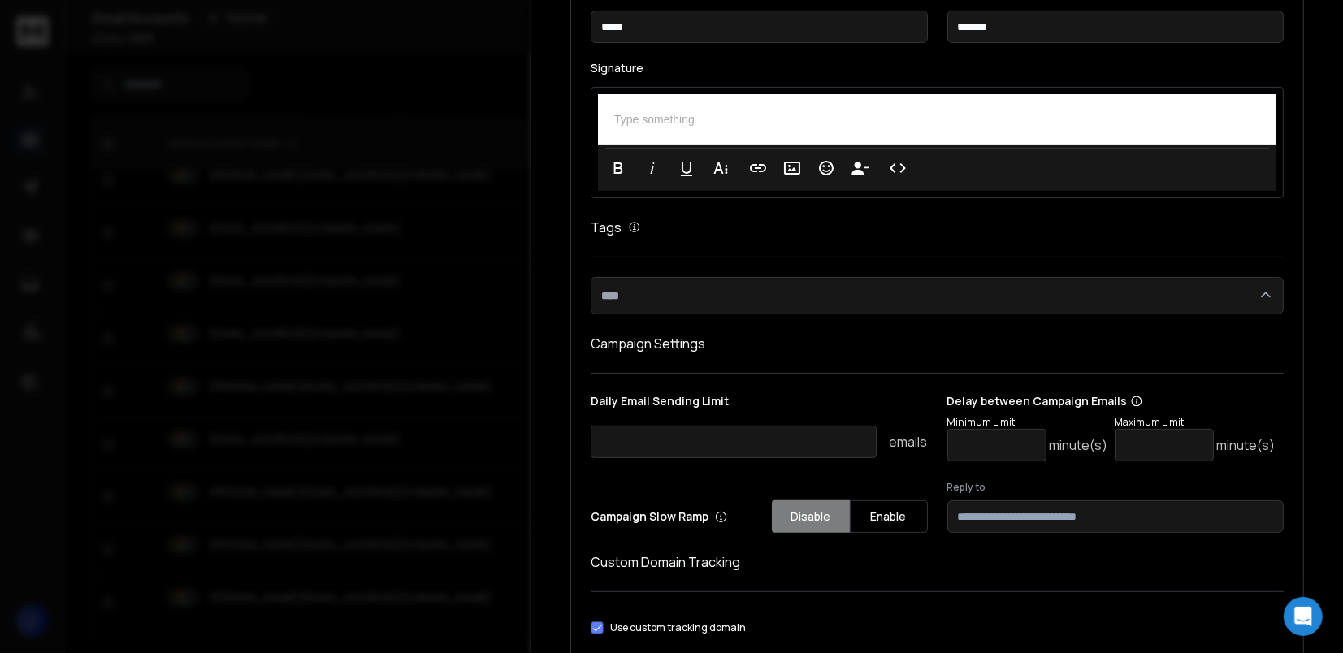
scroll to position [361, 0]
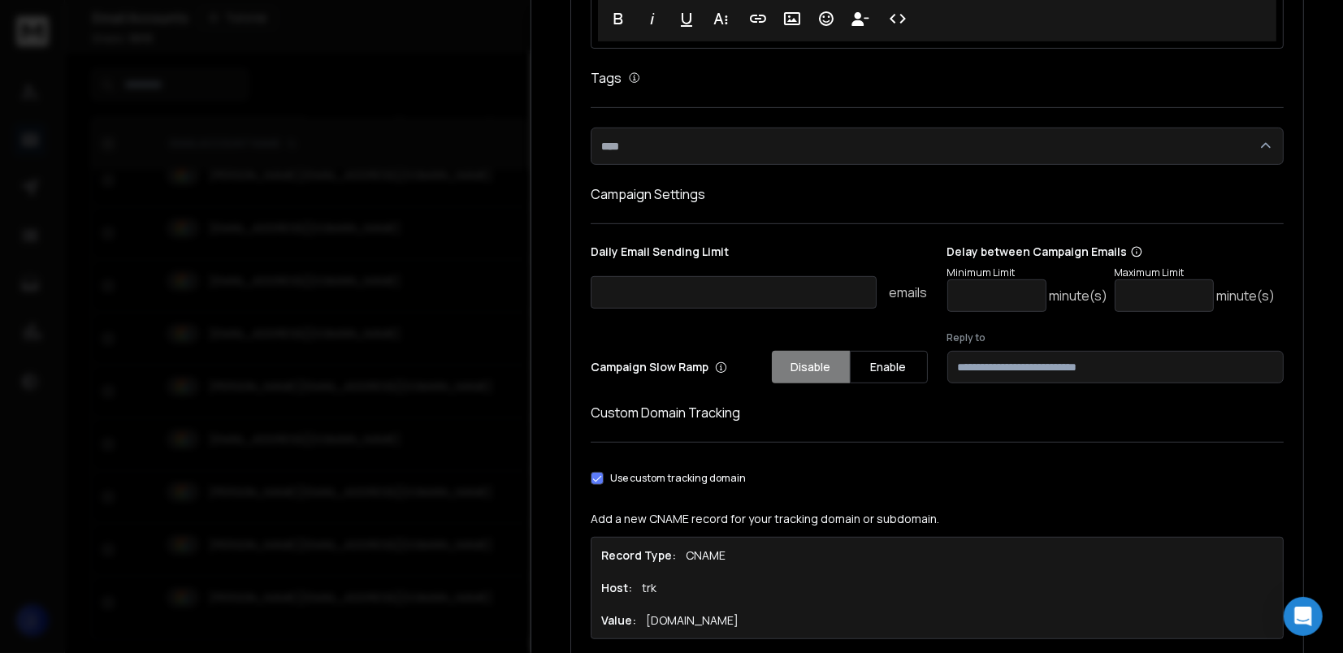
drag, startPoint x: 610, startPoint y: 298, endPoint x: 575, endPoint y: 302, distance: 35.1
click at [575, 302] on div "**********" at bounding box center [938, 294] width 734 height 1074
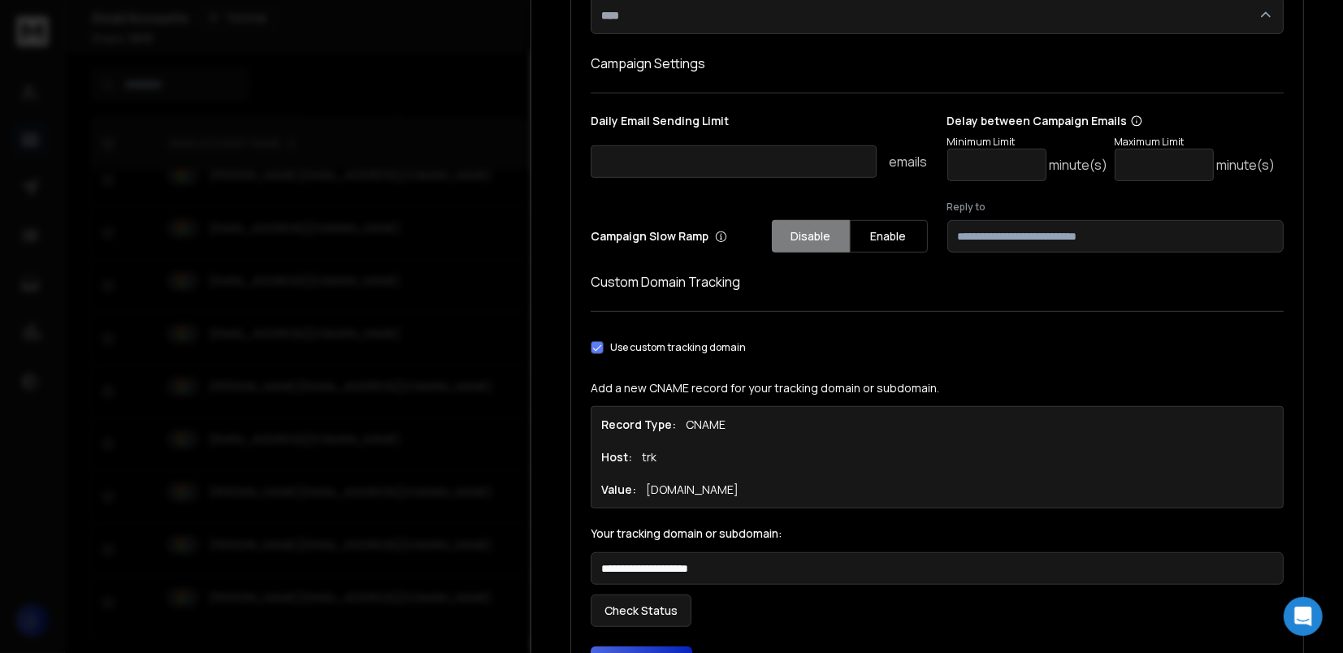
scroll to position [583, 0]
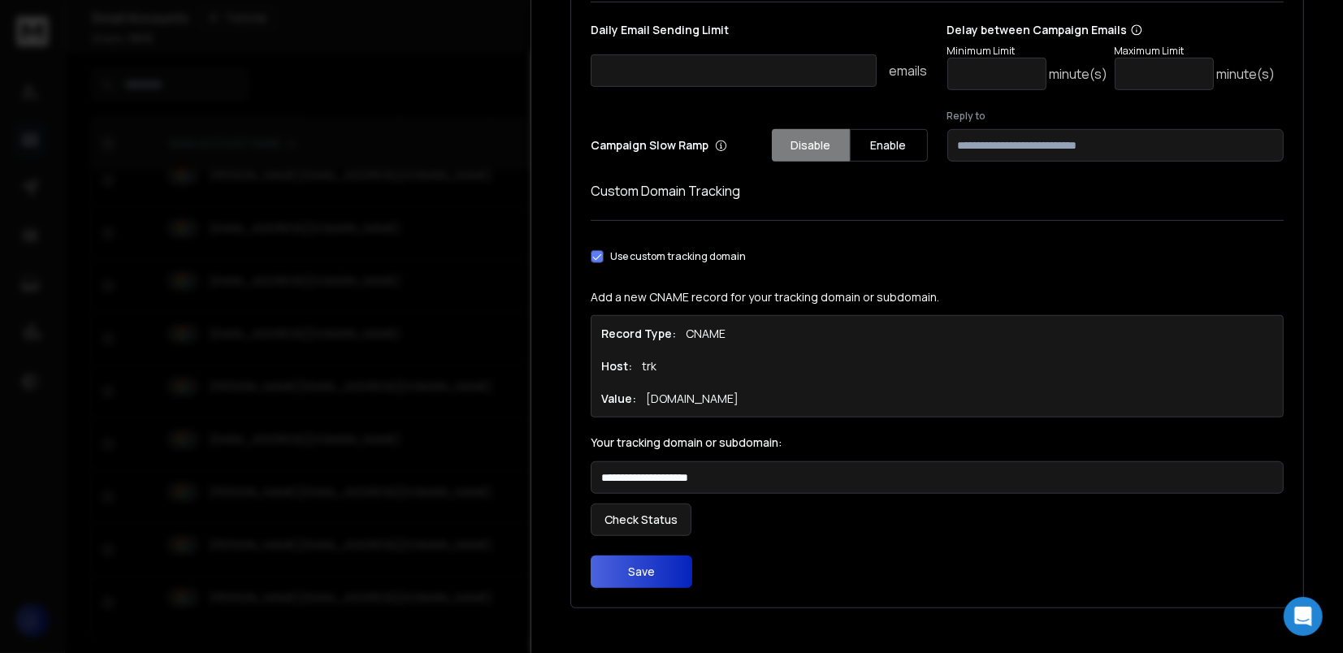
type input "**"
click at [651, 566] on button "Save" at bounding box center [642, 572] width 102 height 33
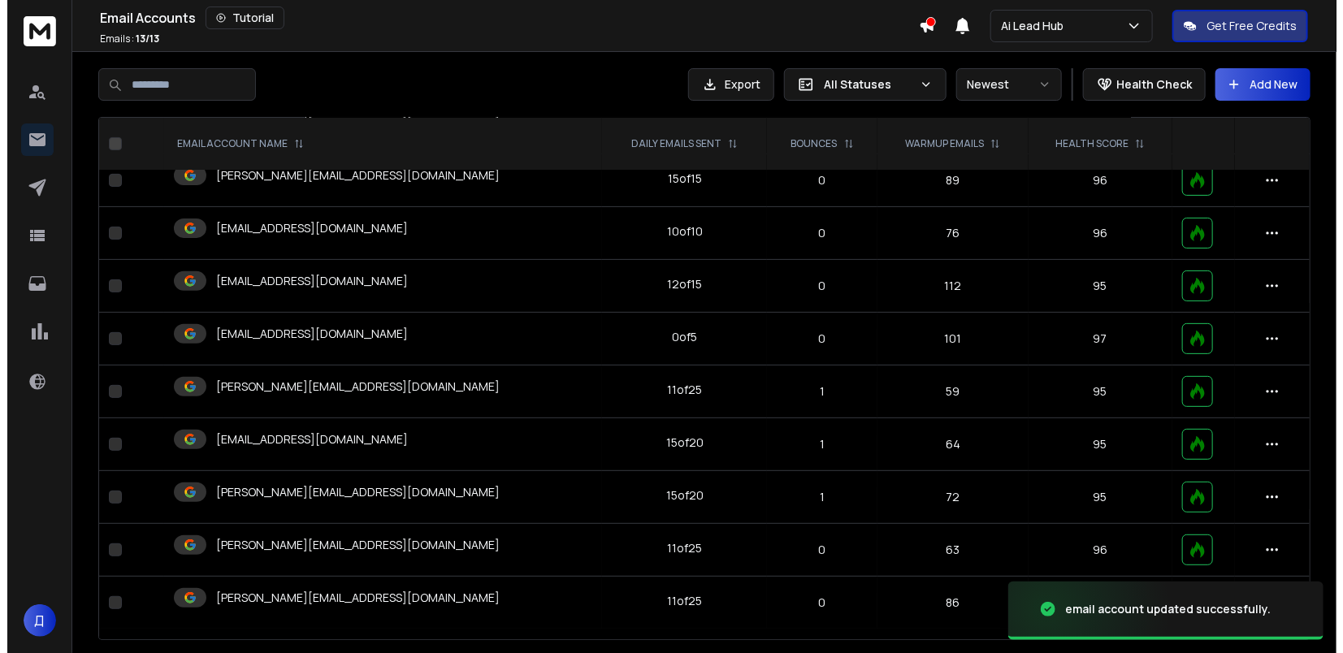
scroll to position [137, 0]
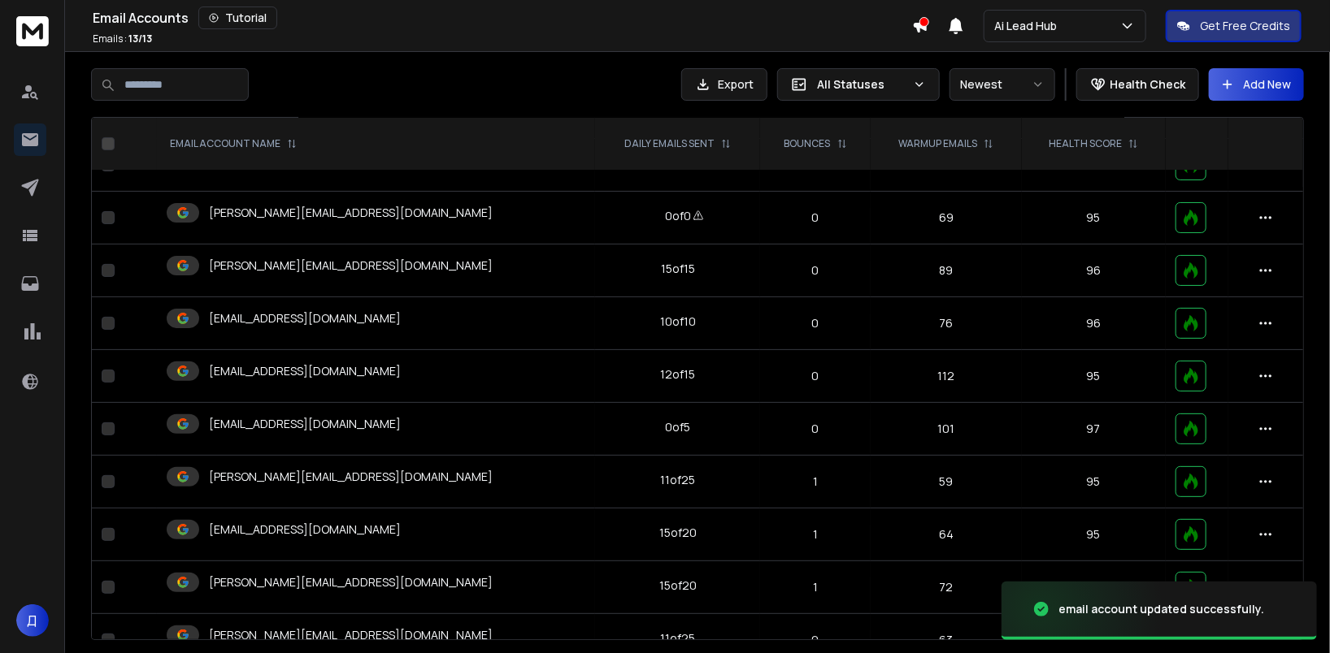
click at [660, 371] on div "12 of 15" at bounding box center [677, 375] width 35 height 16
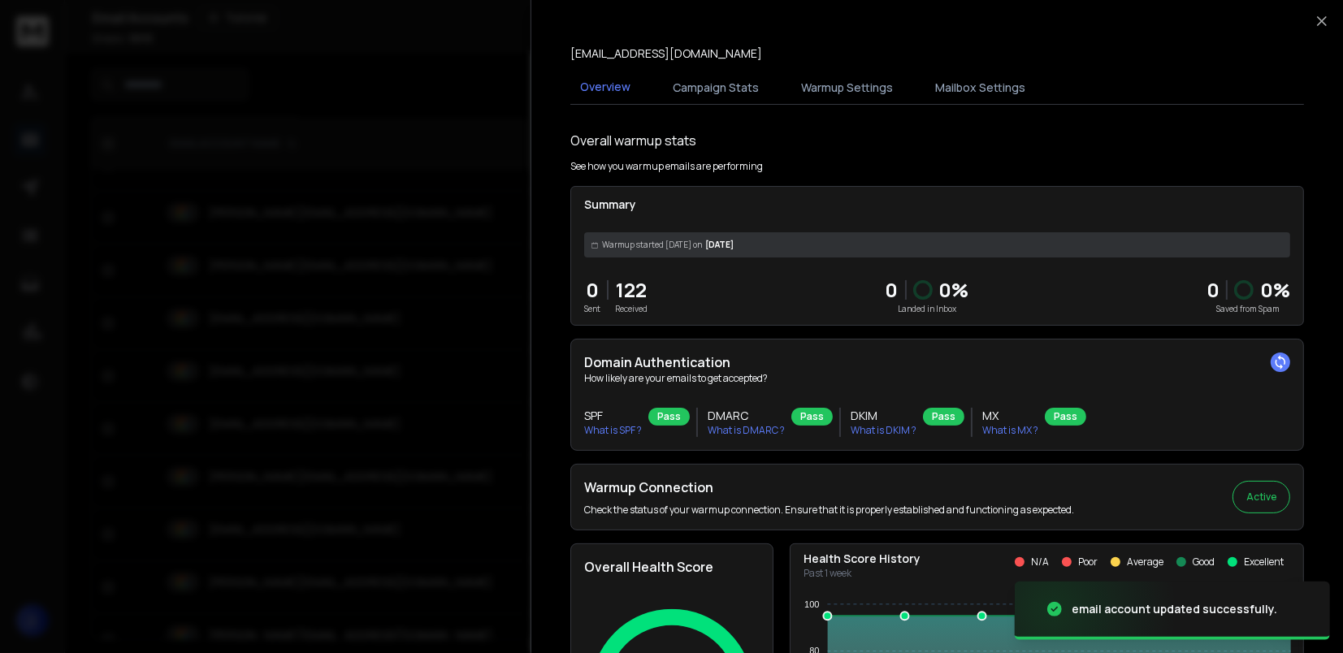
click at [969, 79] on button "Mailbox Settings" at bounding box center [981, 88] width 110 height 36
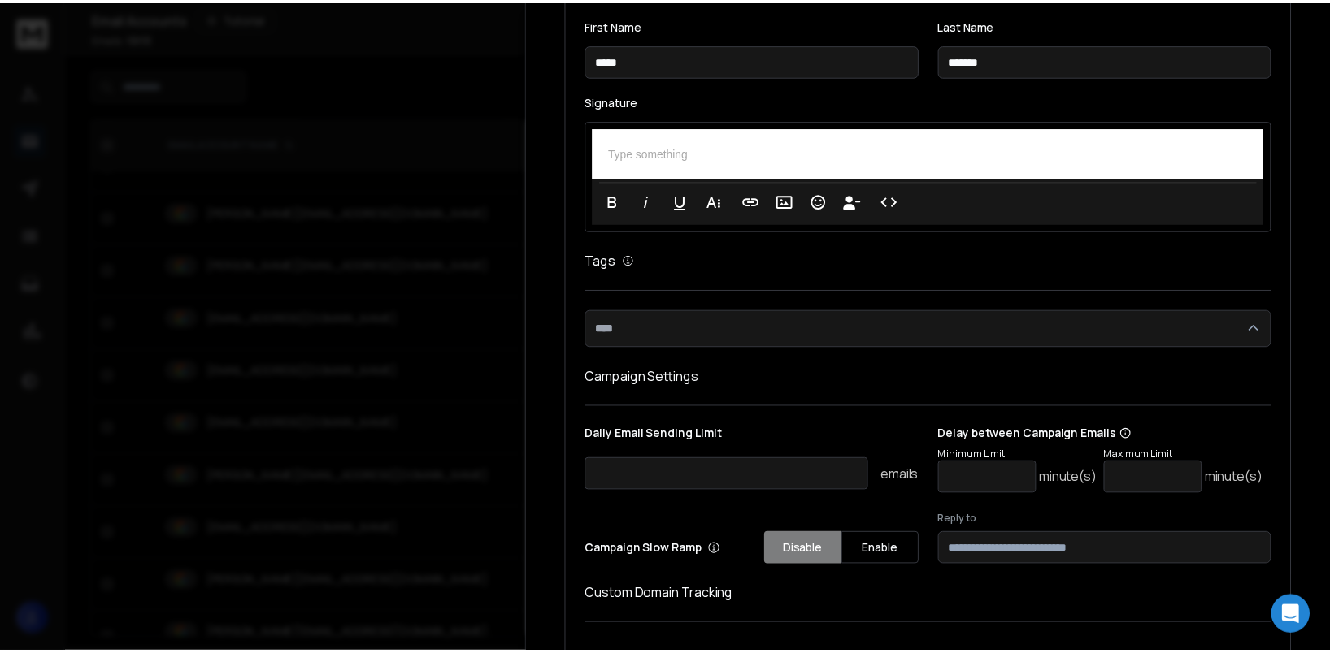
scroll to position [180, 0]
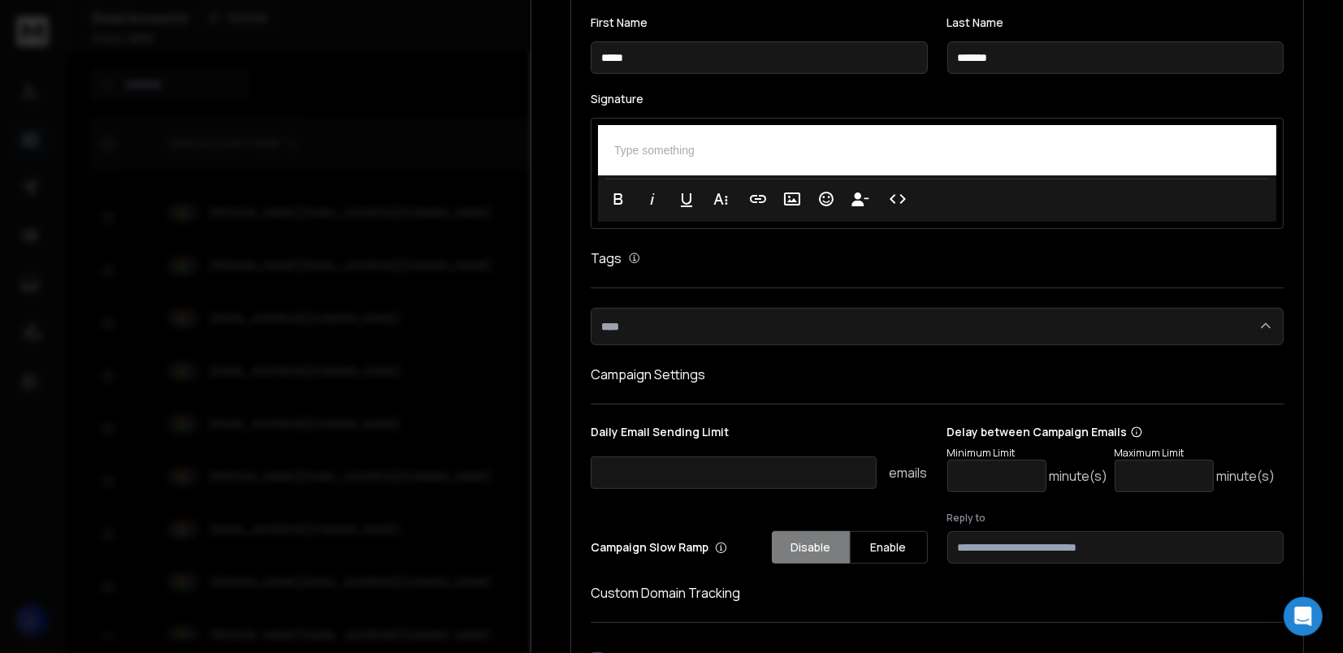
click at [586, 478] on div "**********" at bounding box center [938, 474] width 734 height 1074
click at [469, 336] on div at bounding box center [671, 326] width 1343 height 653
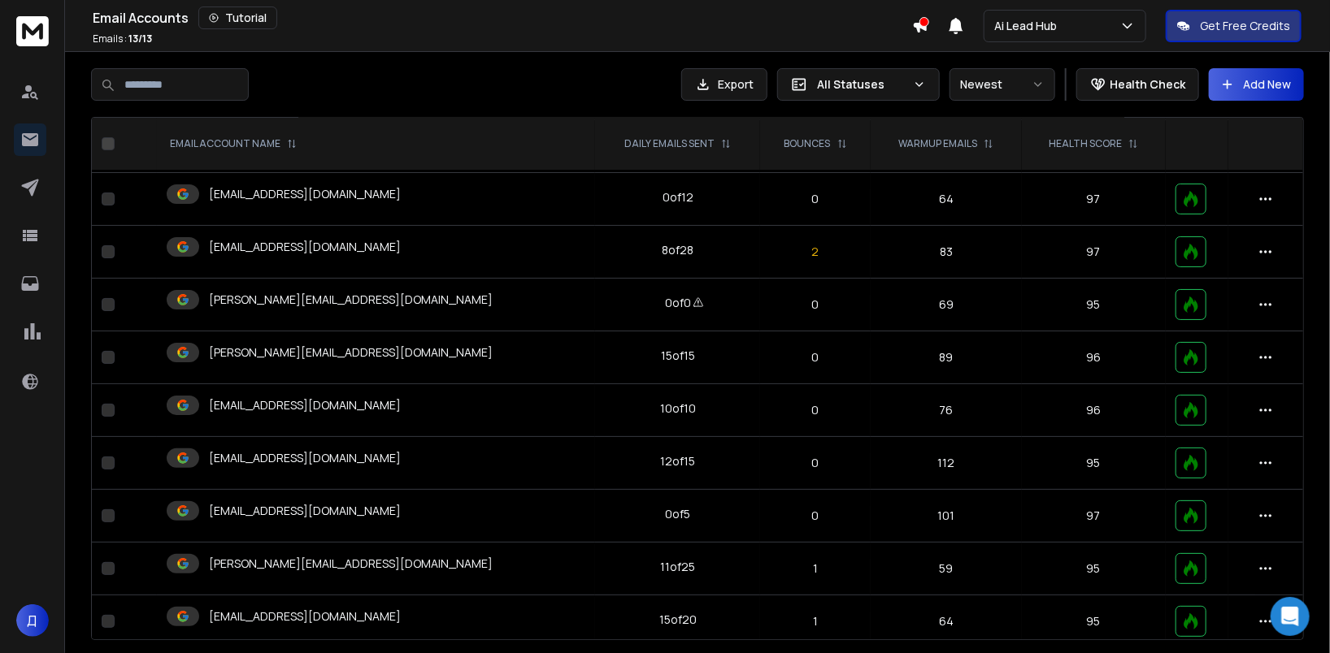
scroll to position [0, 0]
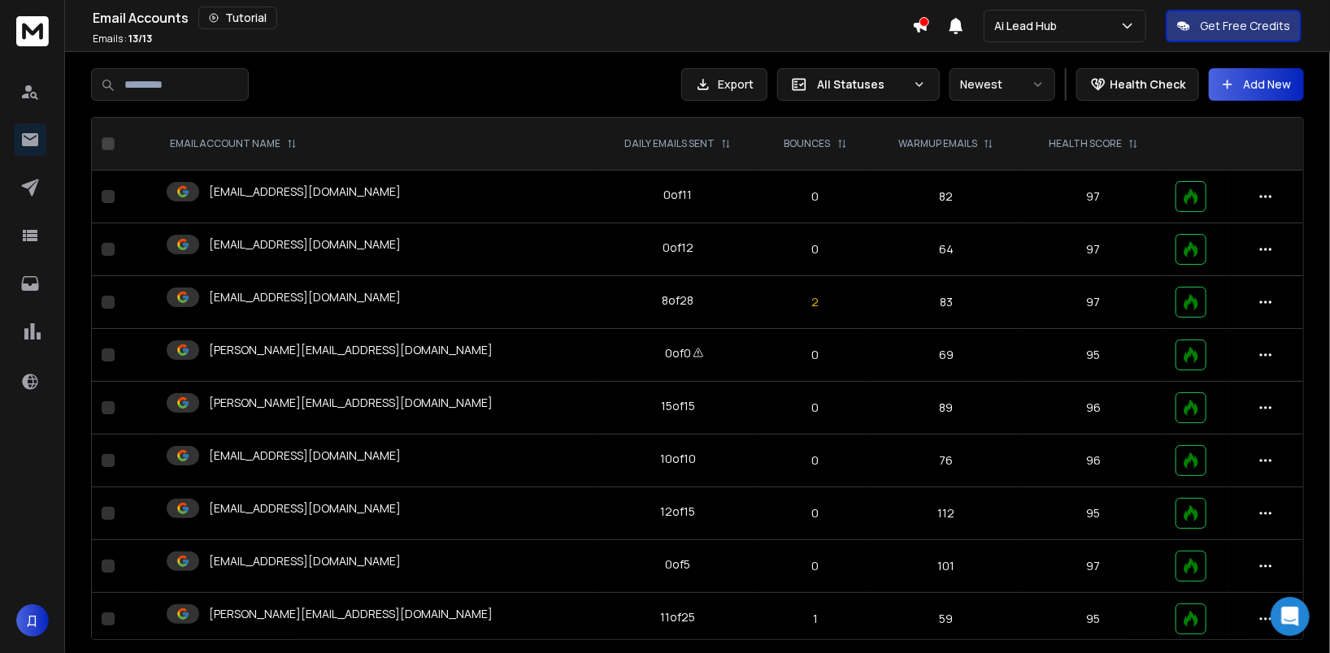
click at [662, 303] on div "8 of 28" at bounding box center [678, 301] width 32 height 16
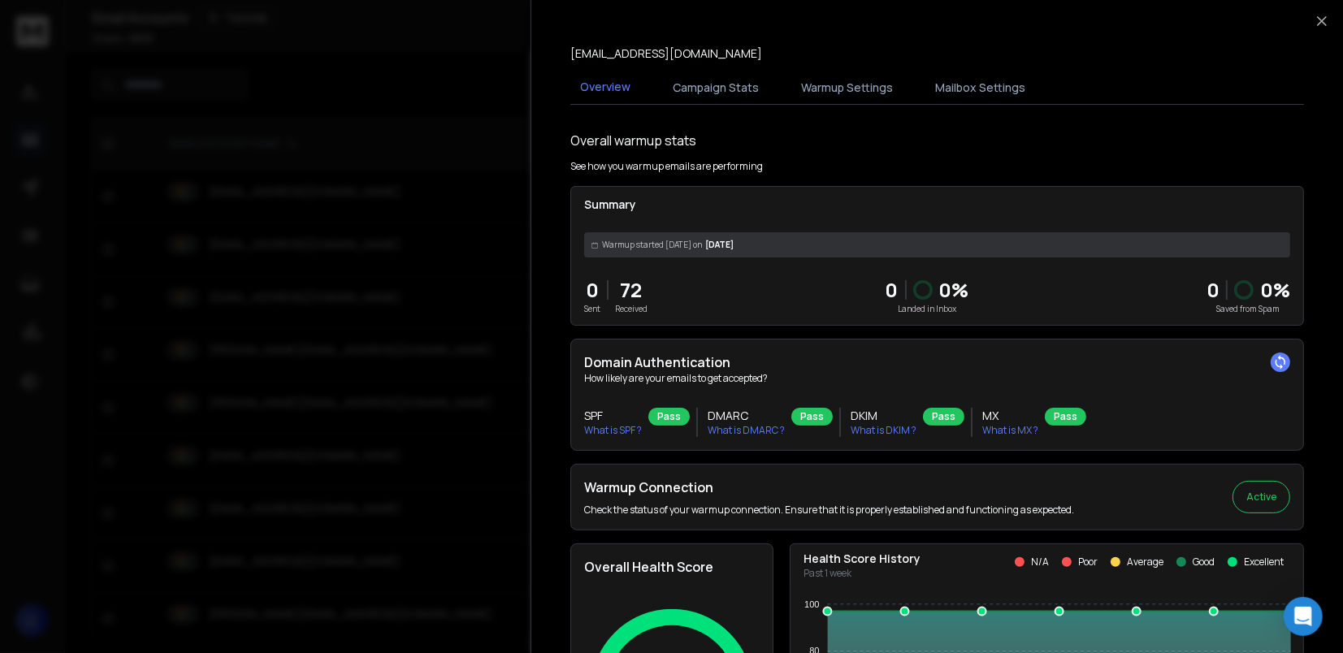
click at [961, 85] on button "Mailbox Settings" at bounding box center [981, 88] width 110 height 36
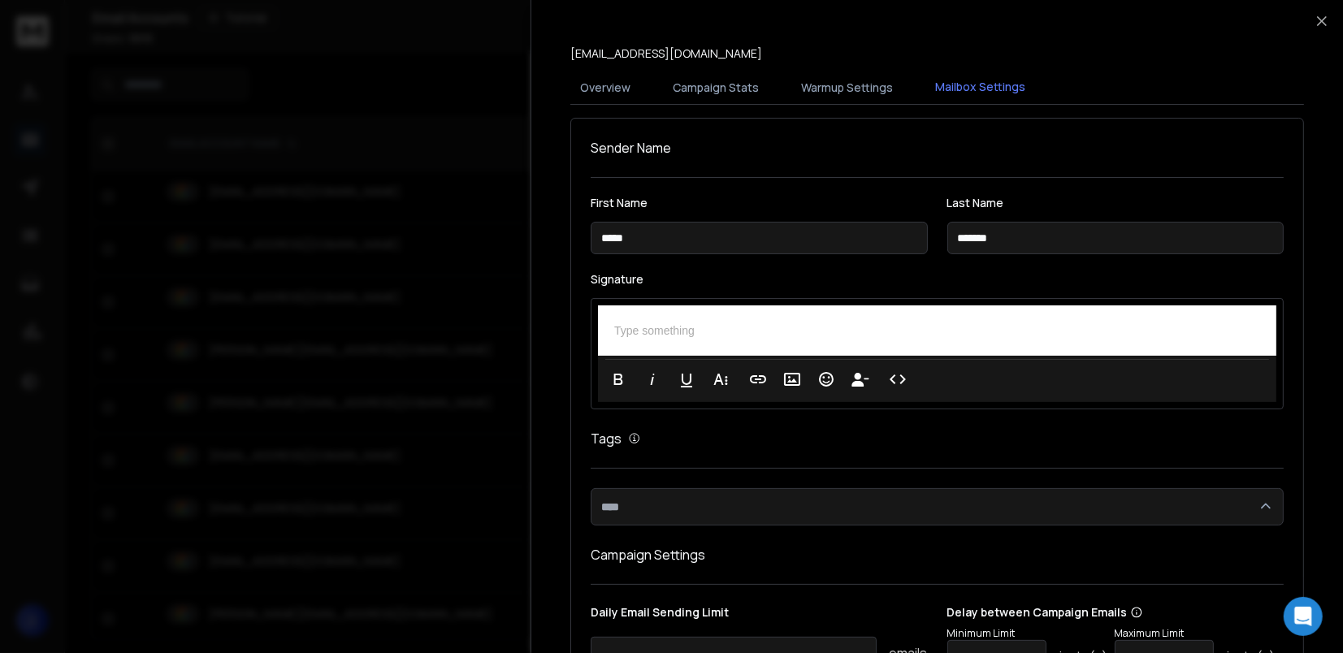
click at [456, 201] on div at bounding box center [671, 326] width 1343 height 653
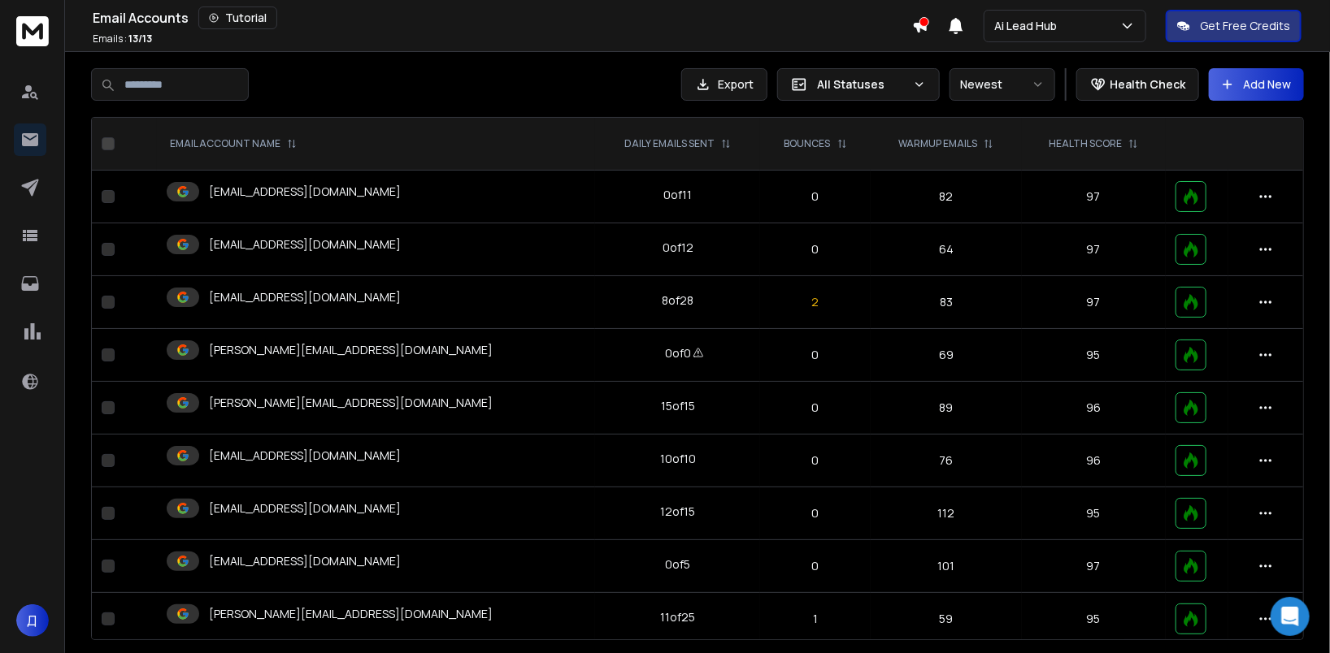
click at [595, 305] on td "8 of 28" at bounding box center [677, 297] width 165 height 42
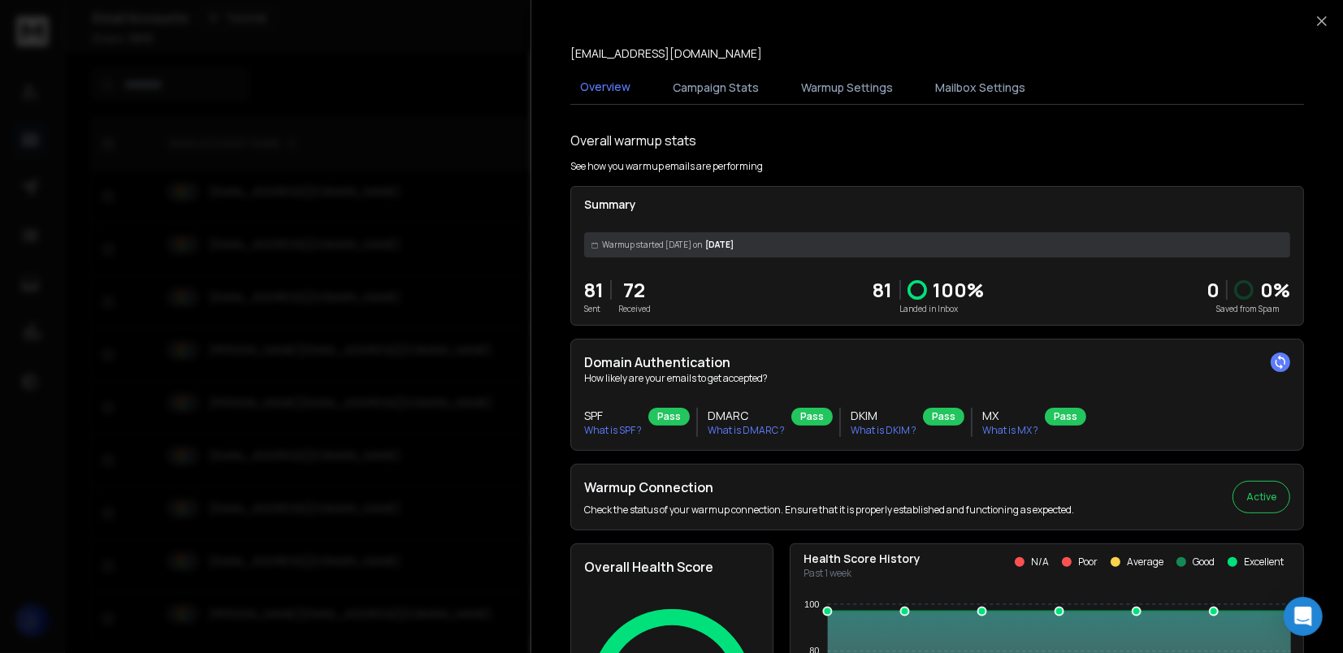
click at [474, 277] on div at bounding box center [671, 326] width 1343 height 653
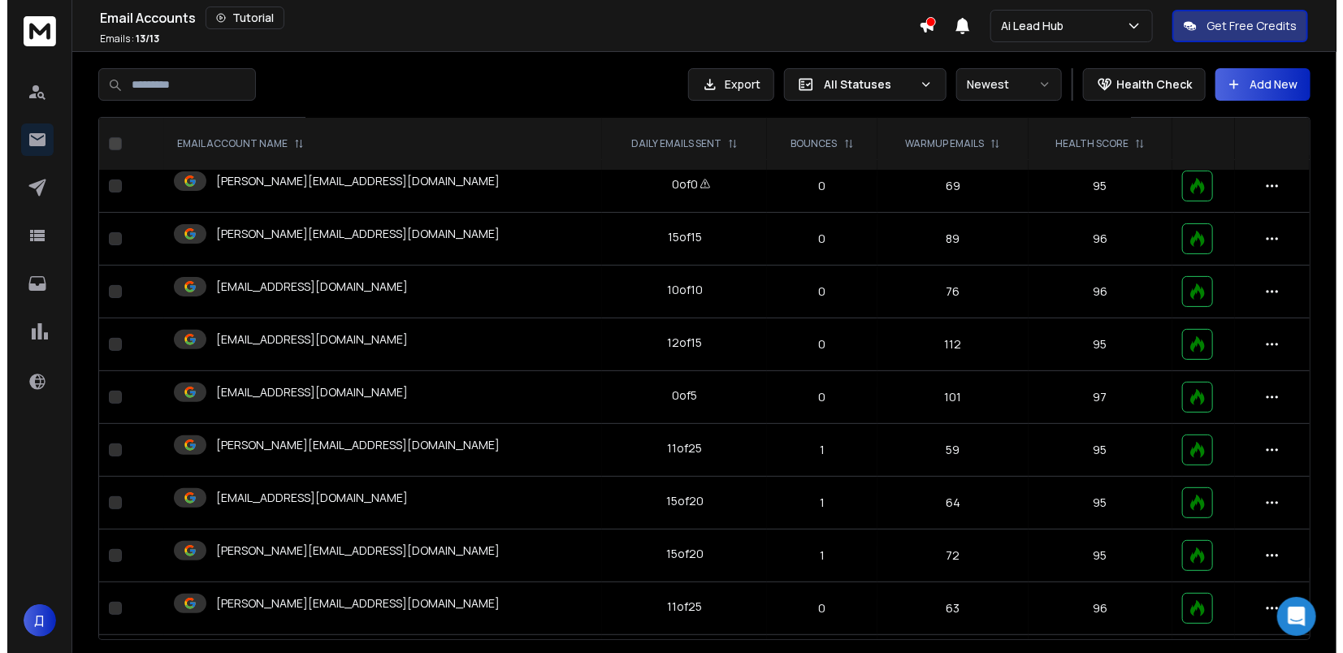
scroll to position [137, 0]
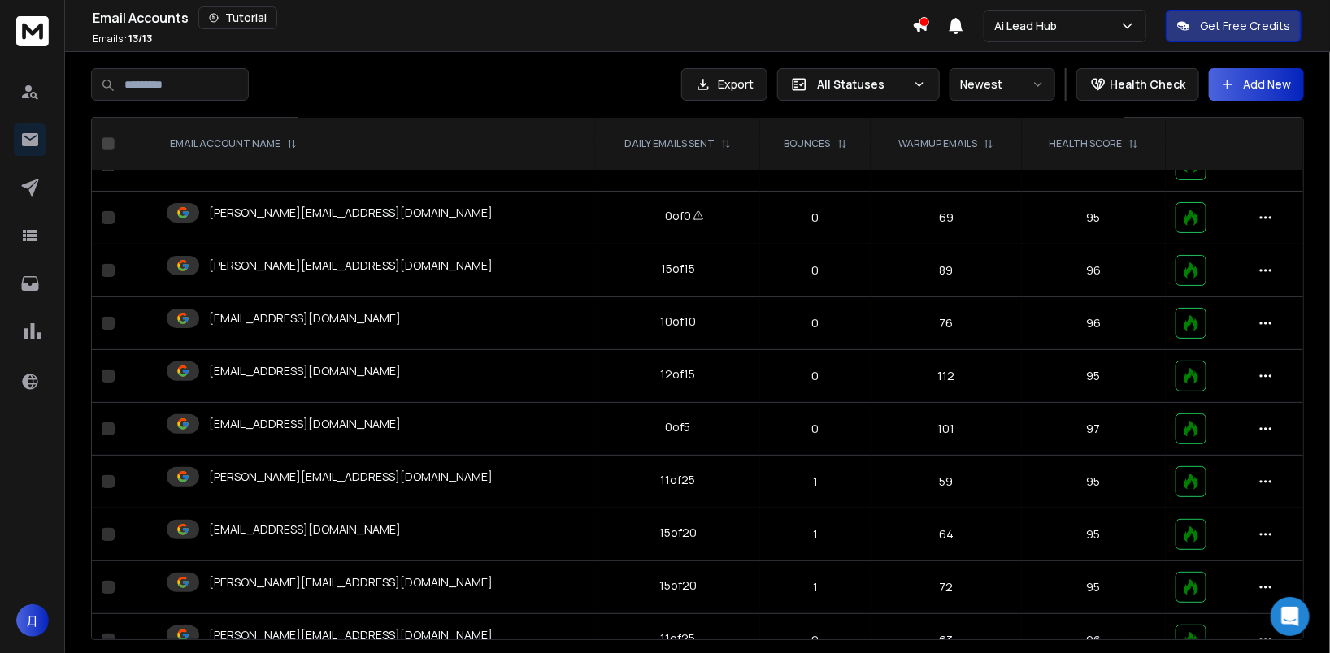
click at [660, 371] on div "12 of 15" at bounding box center [677, 375] width 35 height 16
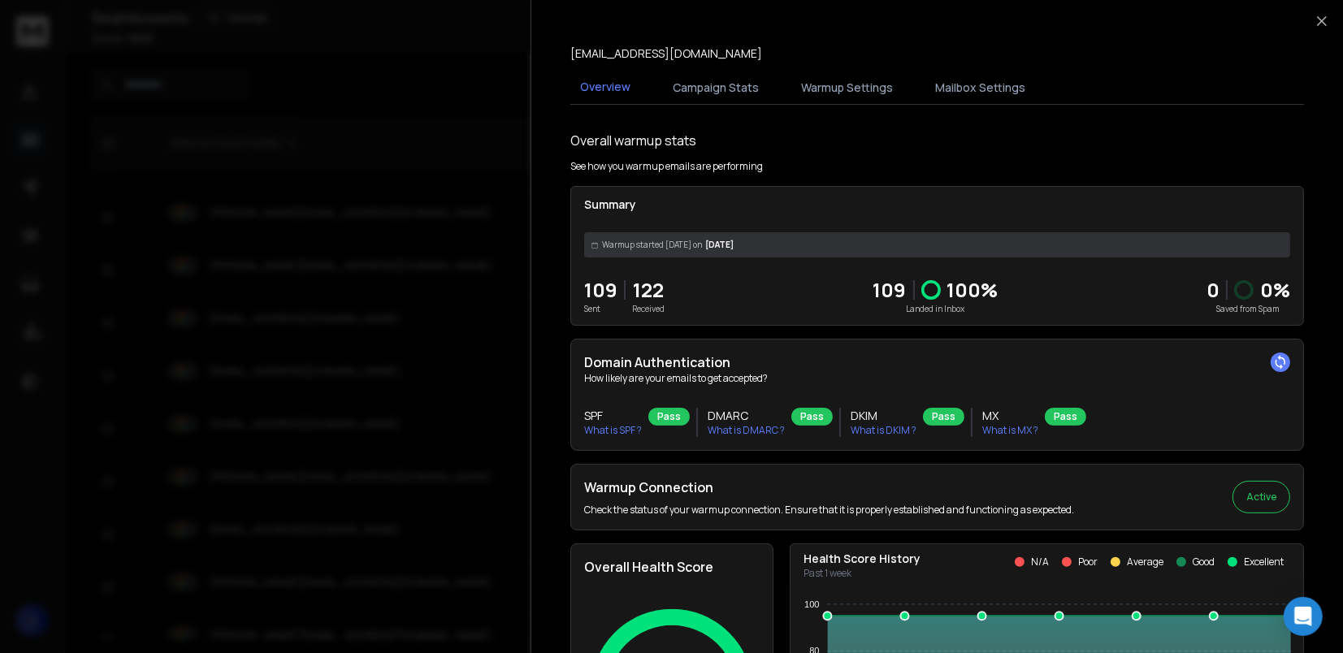
click at [961, 84] on button "Mailbox Settings" at bounding box center [981, 88] width 110 height 36
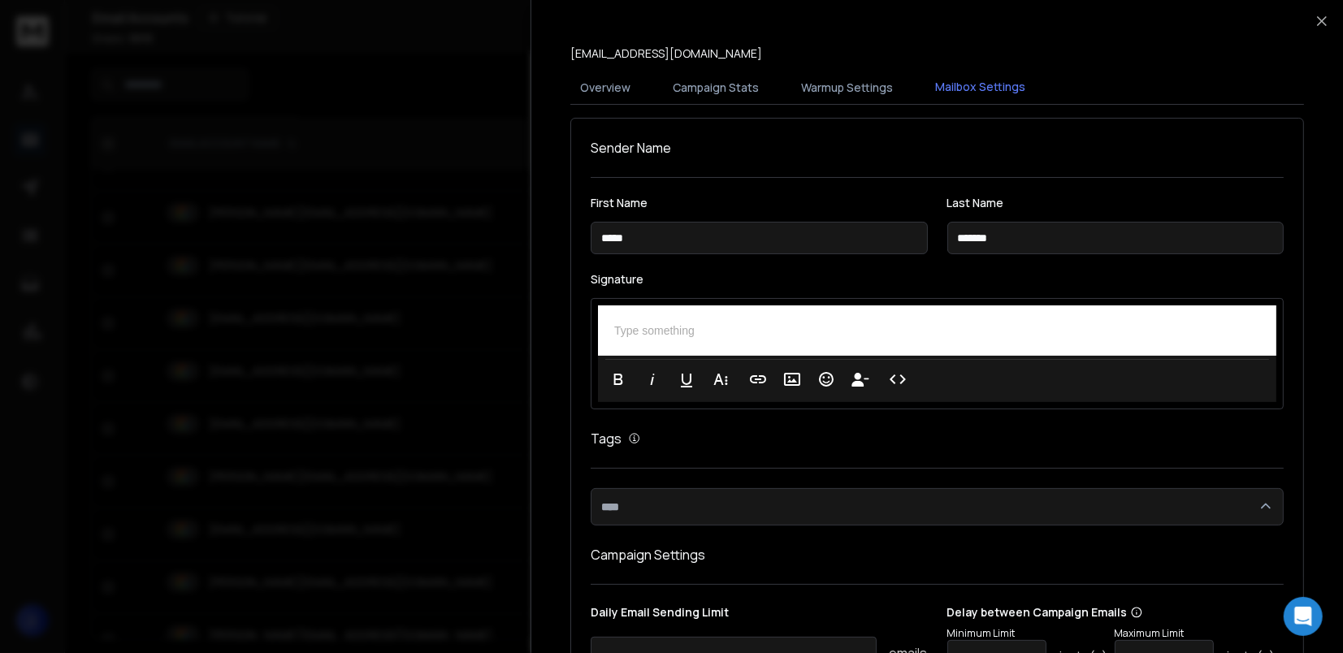
scroll to position [180, 0]
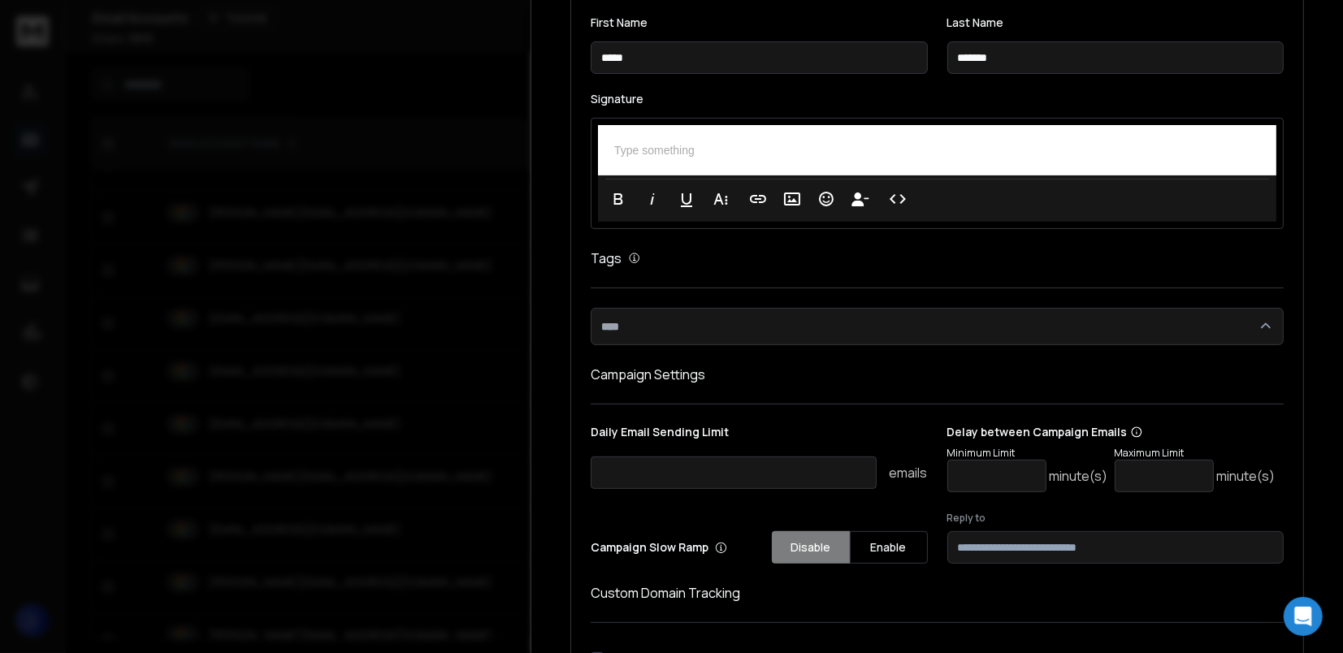
drag, startPoint x: 618, startPoint y: 476, endPoint x: 584, endPoint y: 478, distance: 34.2
click at [584, 478] on div "**********" at bounding box center [938, 474] width 734 height 1074
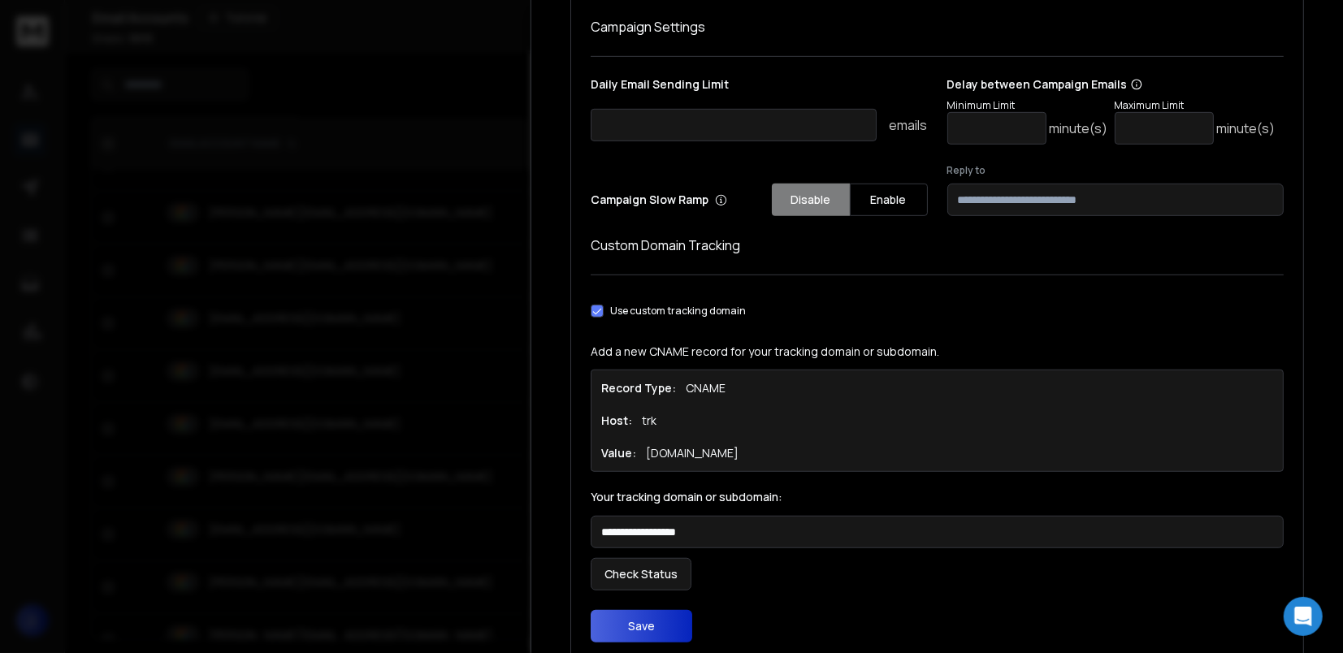
scroll to position [583, 0]
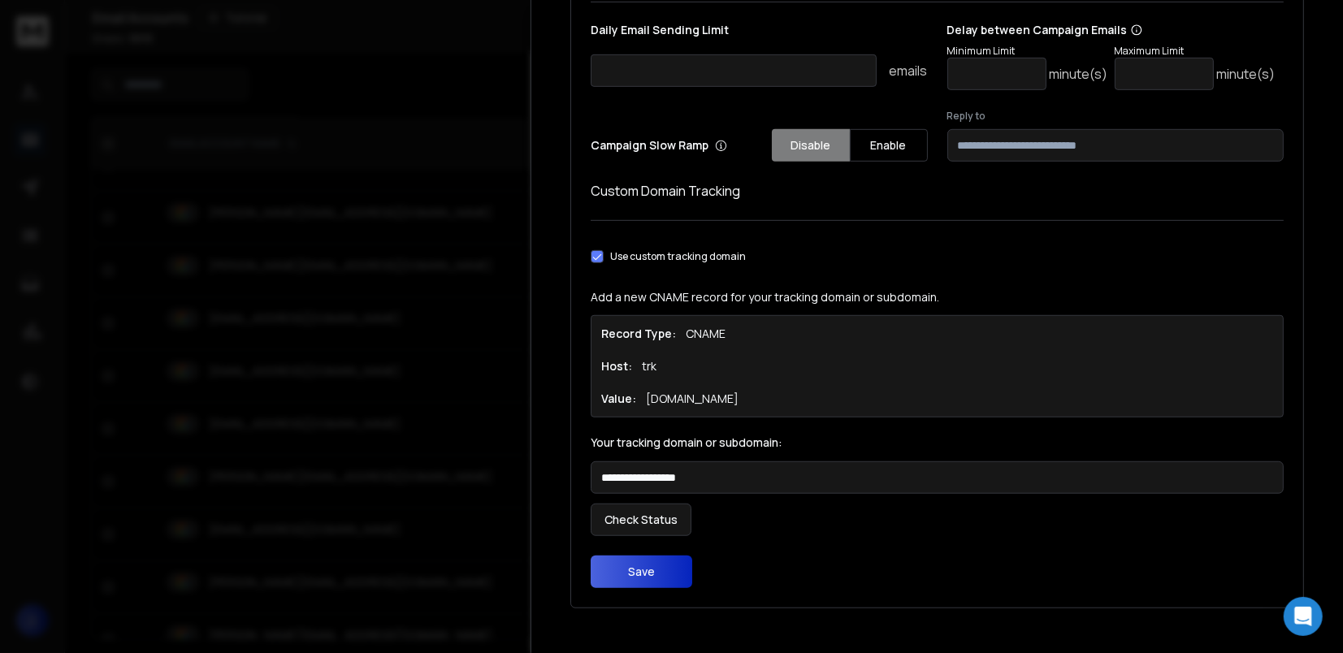
type input "**"
click at [649, 565] on button "Save" at bounding box center [642, 572] width 102 height 33
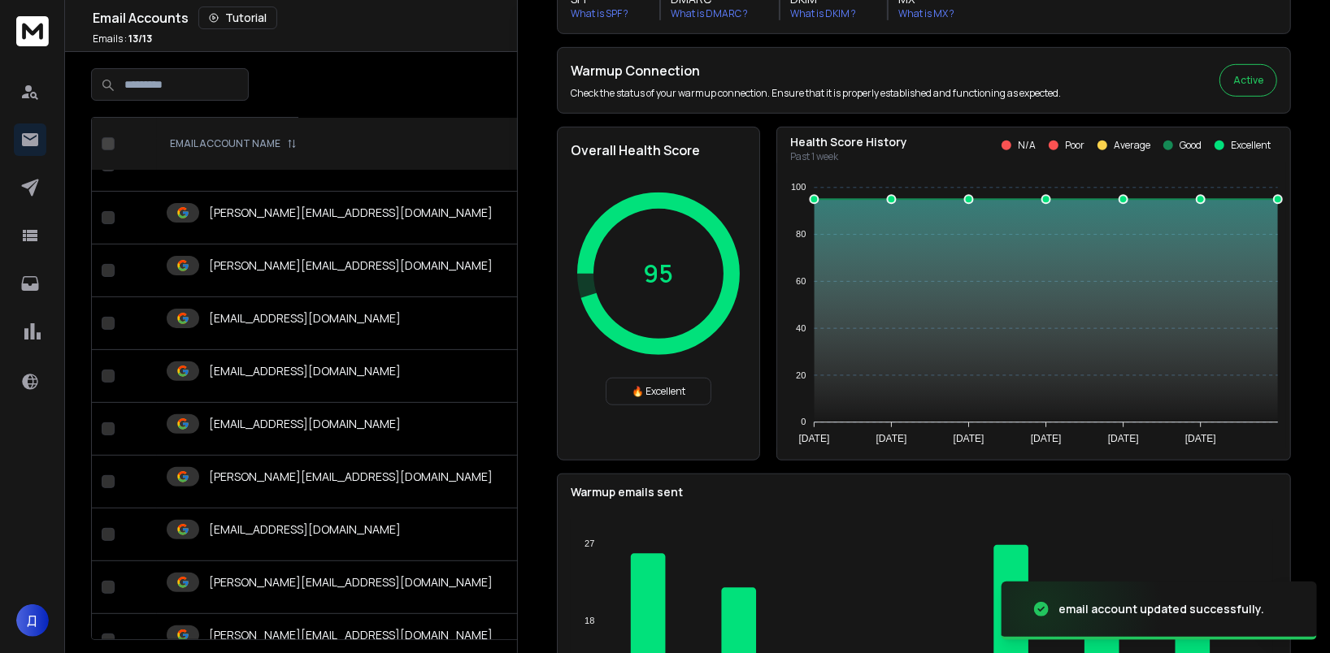
scroll to position [0, 0]
